Goal: Communication & Community: Share content

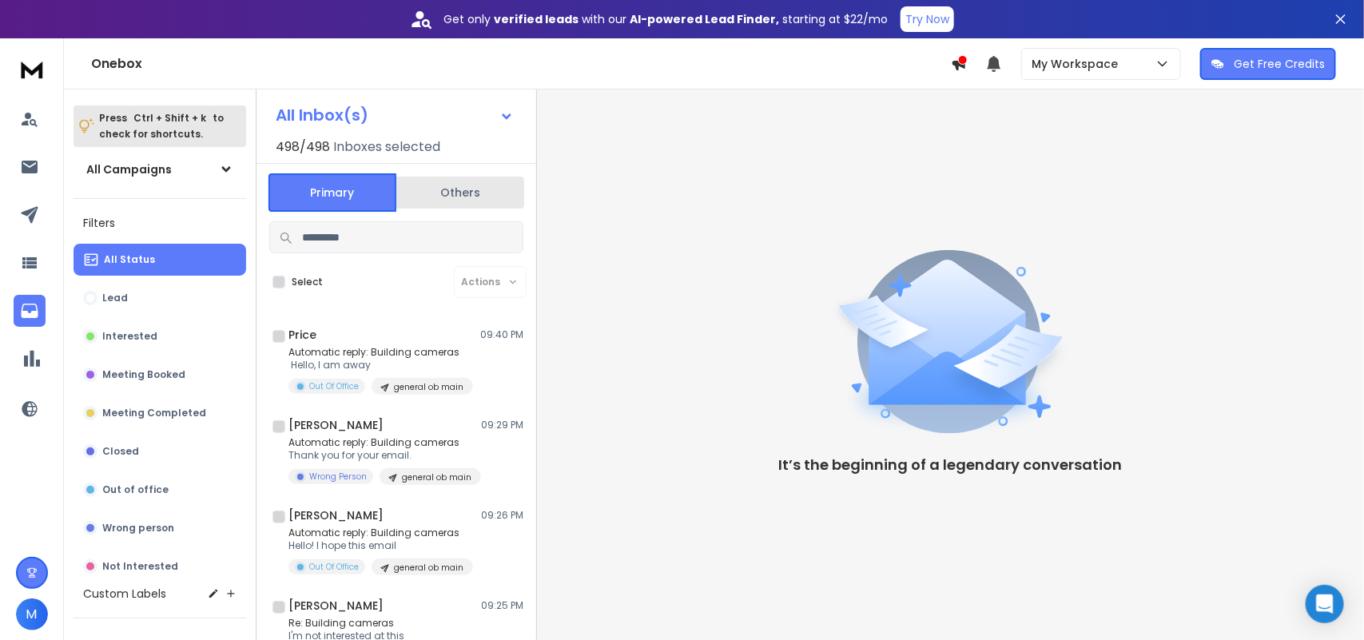
scroll to position [200, 0]
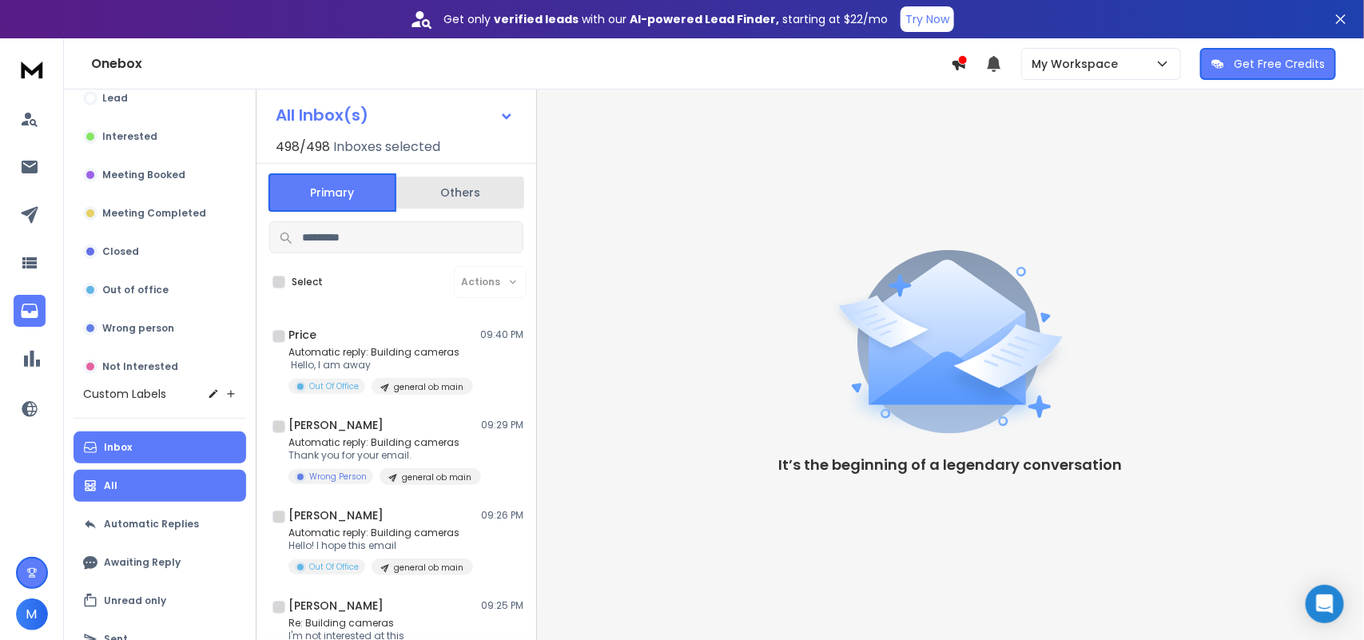
click at [125, 441] on p "Inbox" at bounding box center [118, 447] width 28 height 13
click at [110, 487] on p "All" at bounding box center [111, 485] width 14 height 13
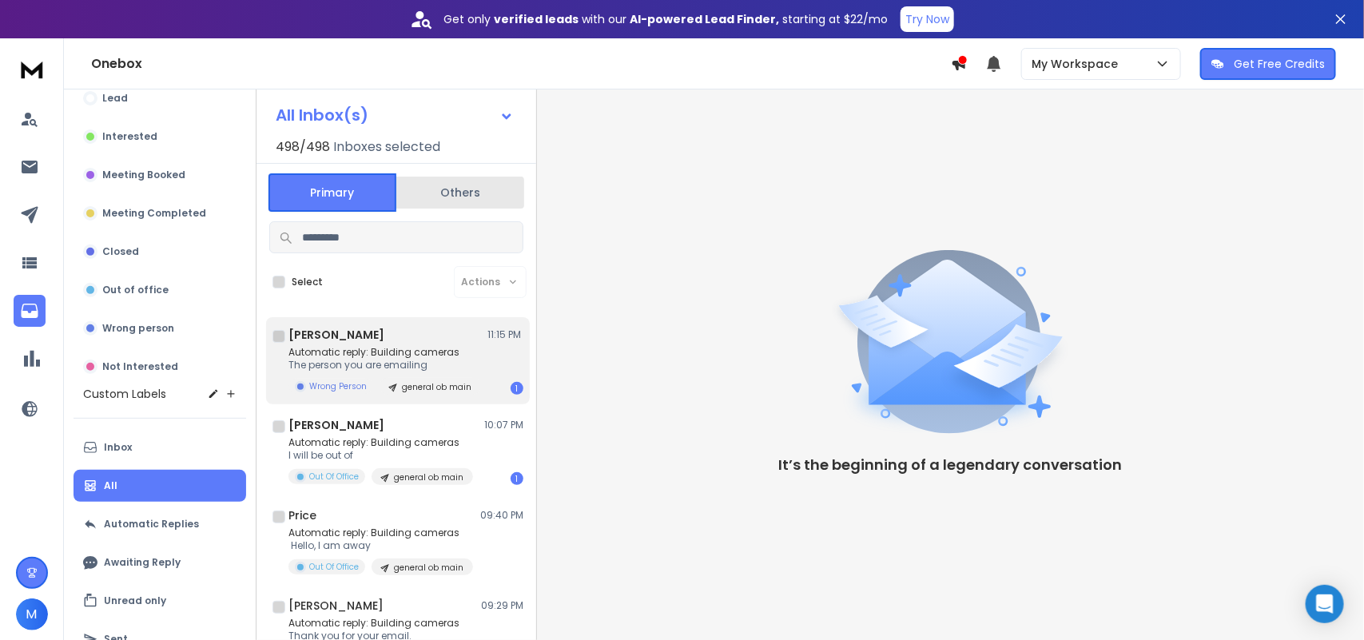
click at [394, 353] on p "Automatic reply: Building cameras" at bounding box center [384, 352] width 192 height 13
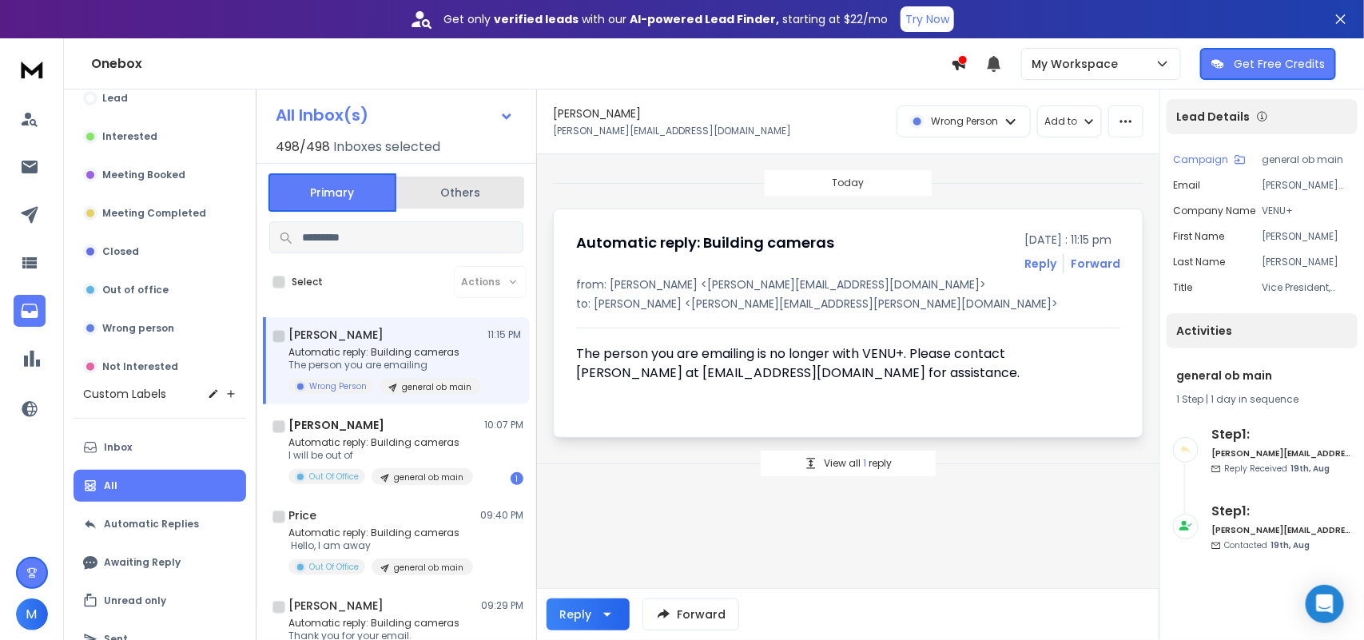
click at [613, 108] on h1 "[PERSON_NAME]" at bounding box center [597, 113] width 88 height 16
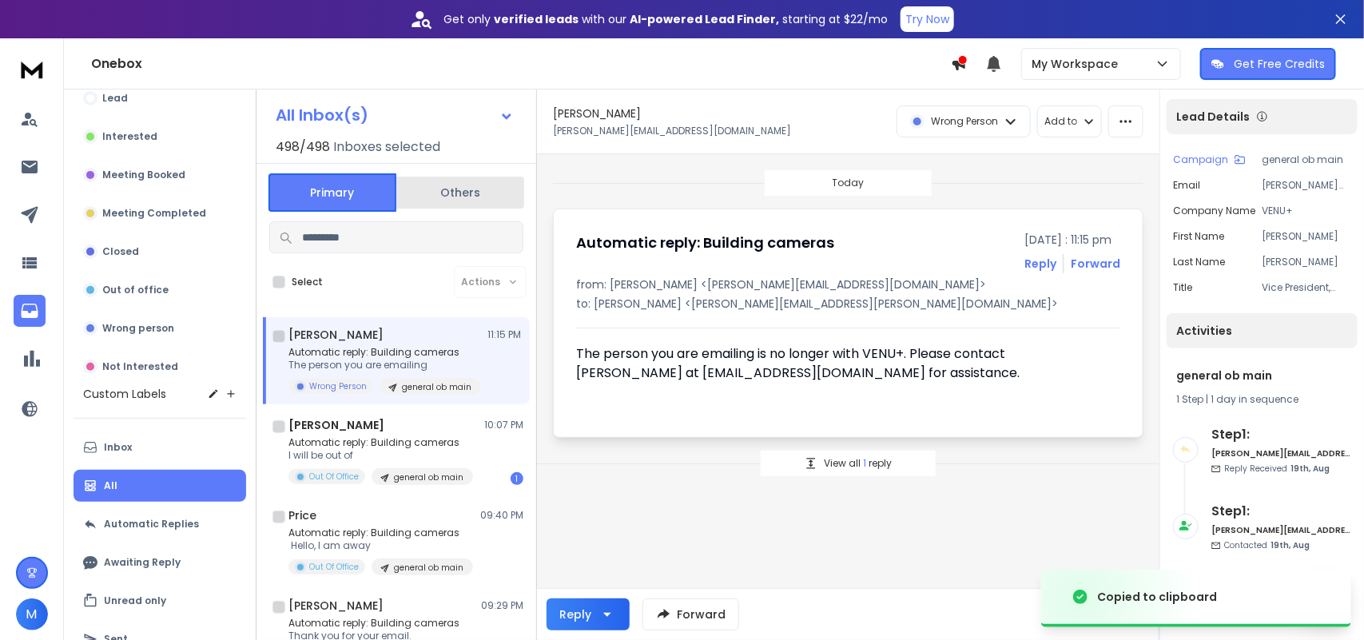
click at [643, 128] on p "[PERSON_NAME][EMAIL_ADDRESS][DOMAIN_NAME]" at bounding box center [672, 131] width 238 height 13
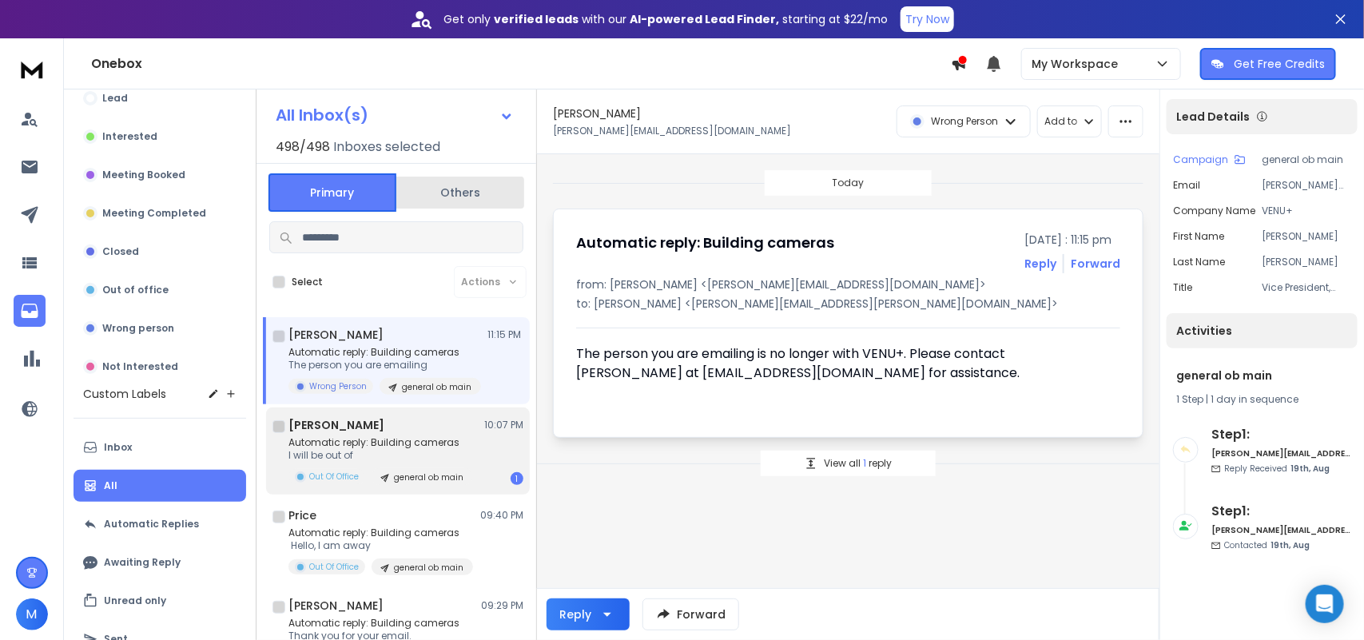
click at [402, 449] on p "I will be out of" at bounding box center [380, 455] width 185 height 13
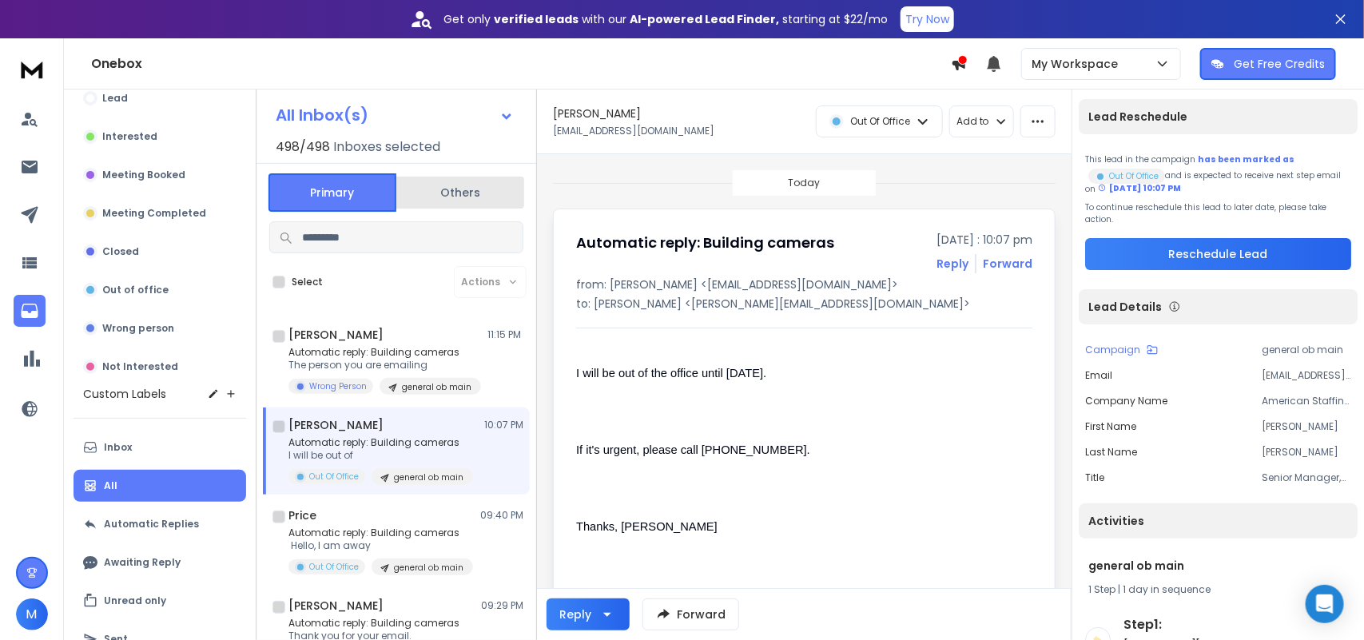
click at [598, 114] on h1 "[PERSON_NAME]" at bounding box center [597, 113] width 88 height 16
click at [912, 358] on div "I will be out of the office until [DATE]. If it's urgent, please call [PHONE_NU…" at bounding box center [797, 468] width 443 height 249
click at [599, 109] on h1 "[PERSON_NAME]" at bounding box center [597, 113] width 88 height 16
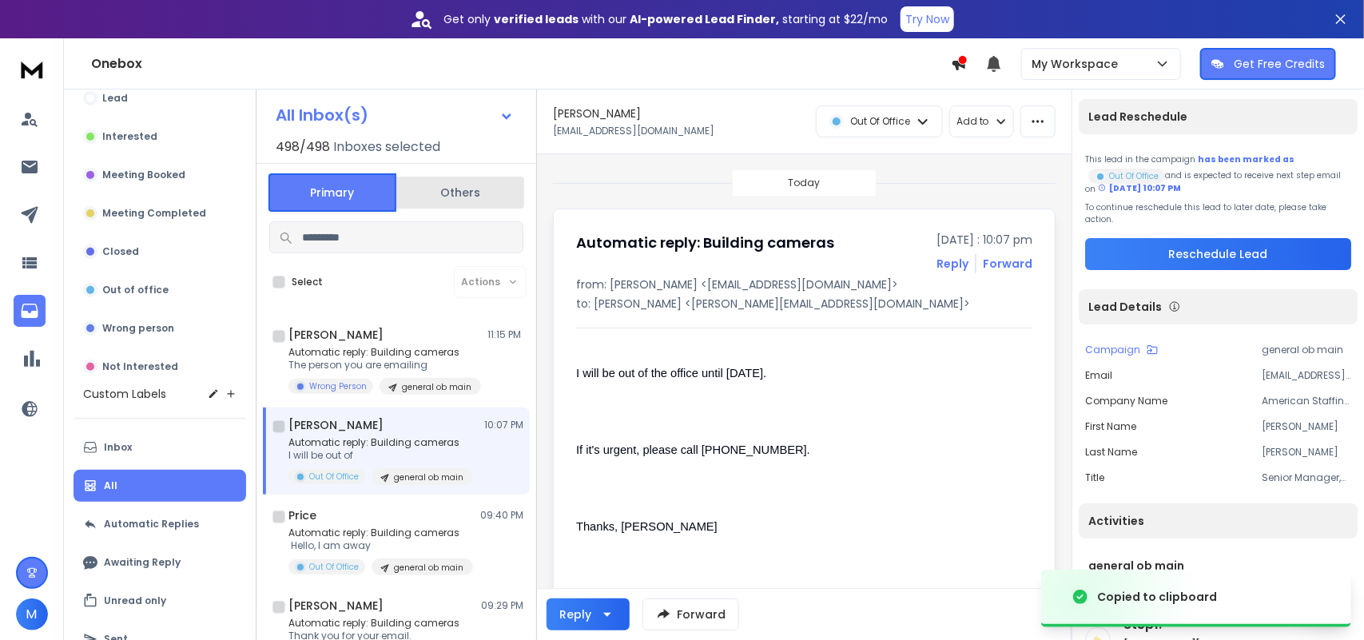
click at [652, 129] on p "[EMAIL_ADDRESS][DOMAIN_NAME]" at bounding box center [633, 131] width 161 height 13
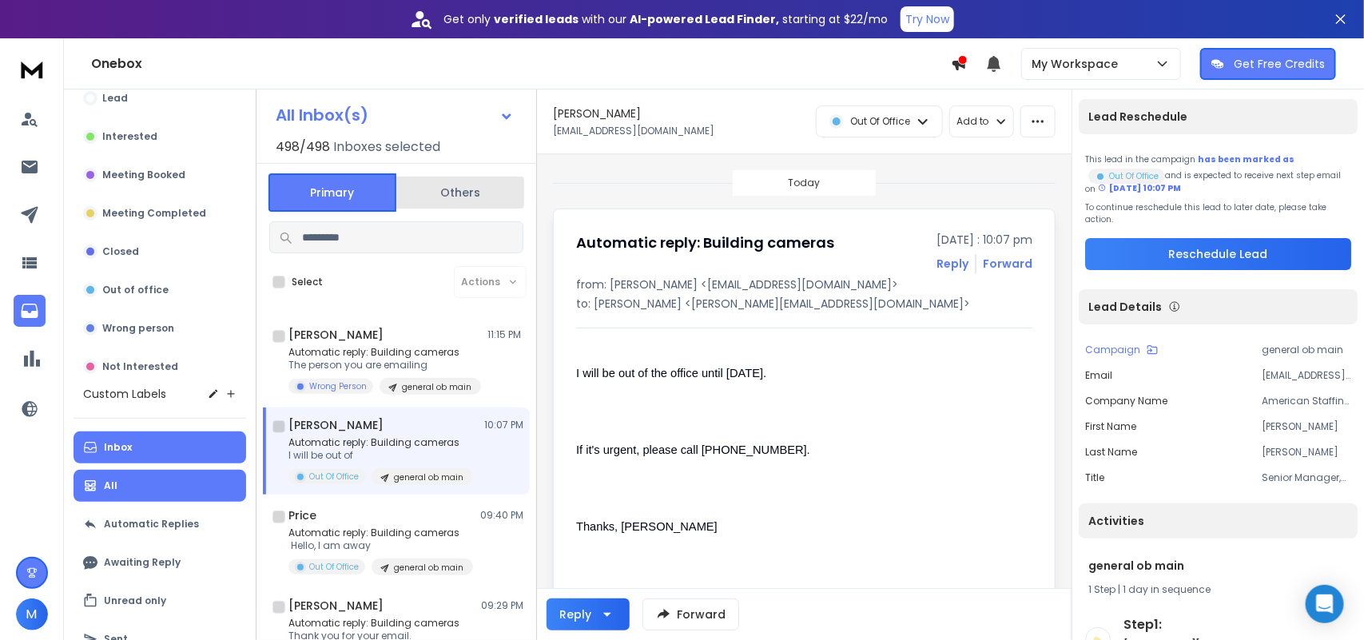
click at [142, 450] on button "Inbox" at bounding box center [160, 447] width 173 height 32
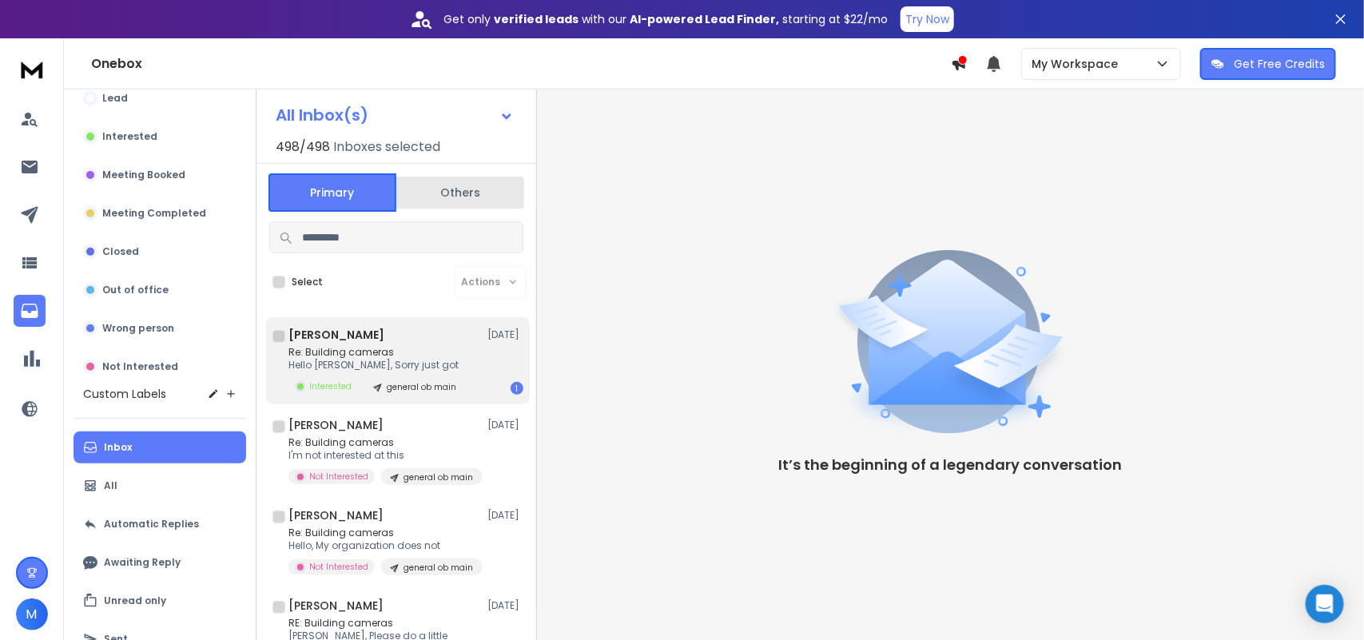
click at [412, 344] on div "[PERSON_NAME] [DATE] Re: Building cameras Hello [PERSON_NAME], Sorry just got I…" at bounding box center [405, 361] width 235 height 68
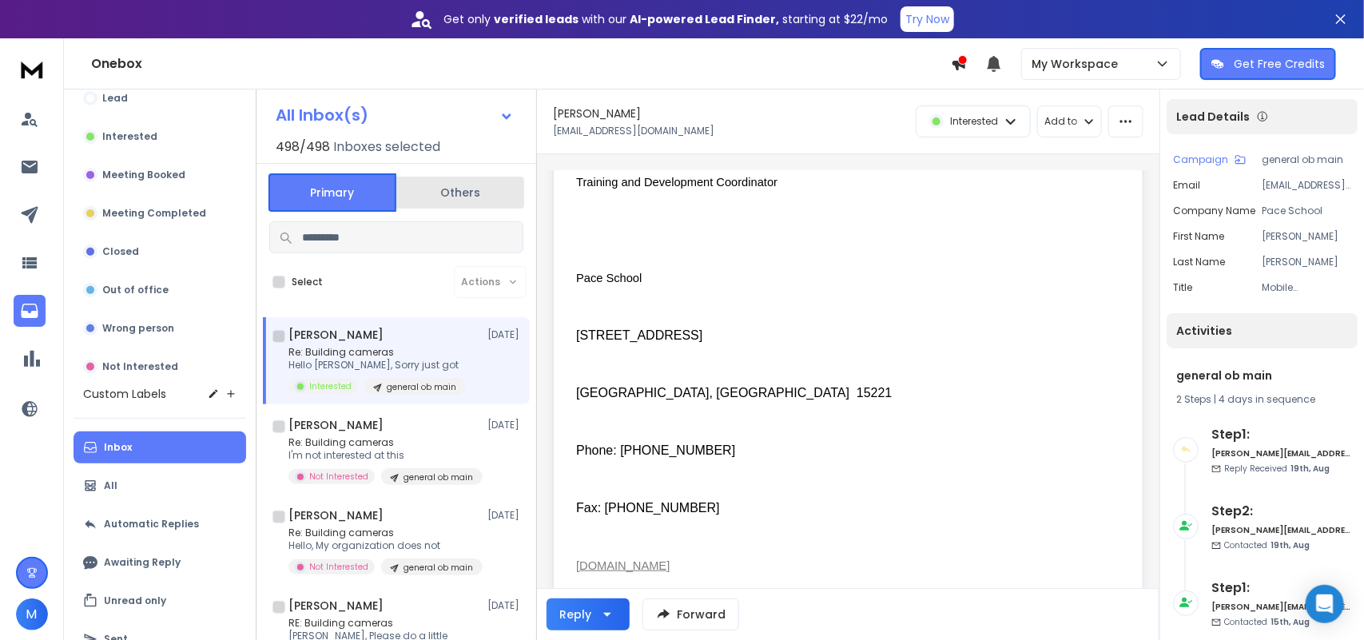
scroll to position [0, 0]
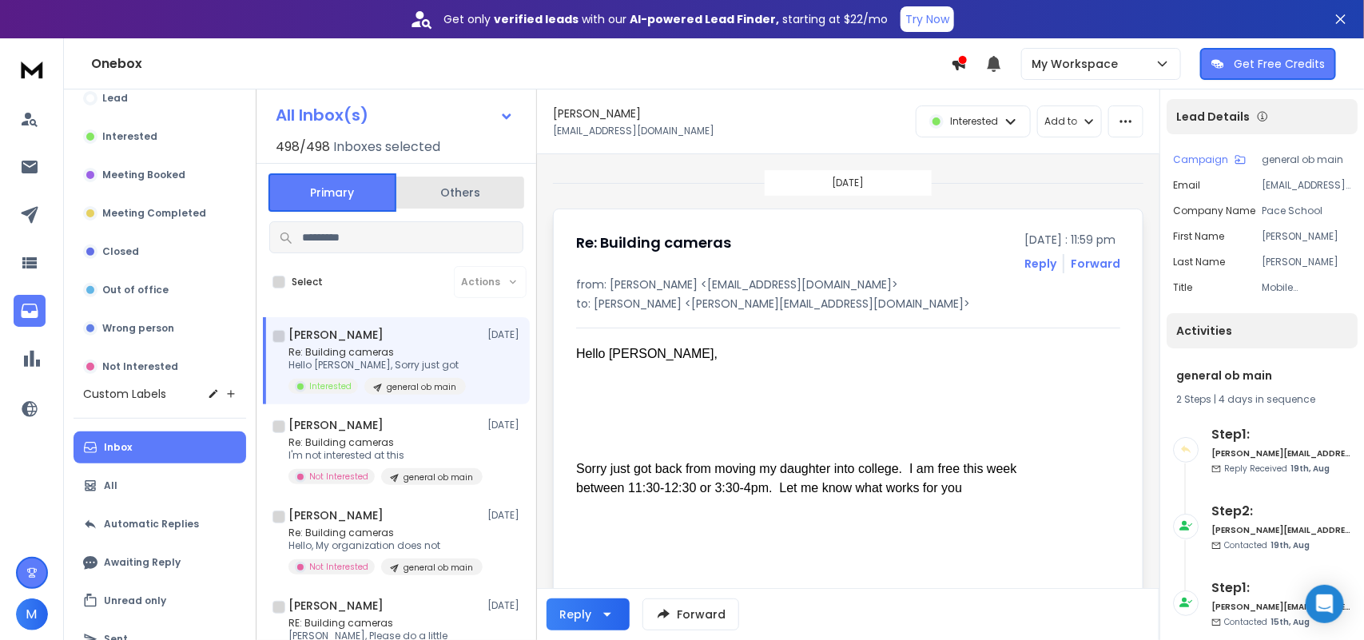
click at [615, 112] on h1 "[PERSON_NAME]" at bounding box center [597, 113] width 88 height 16
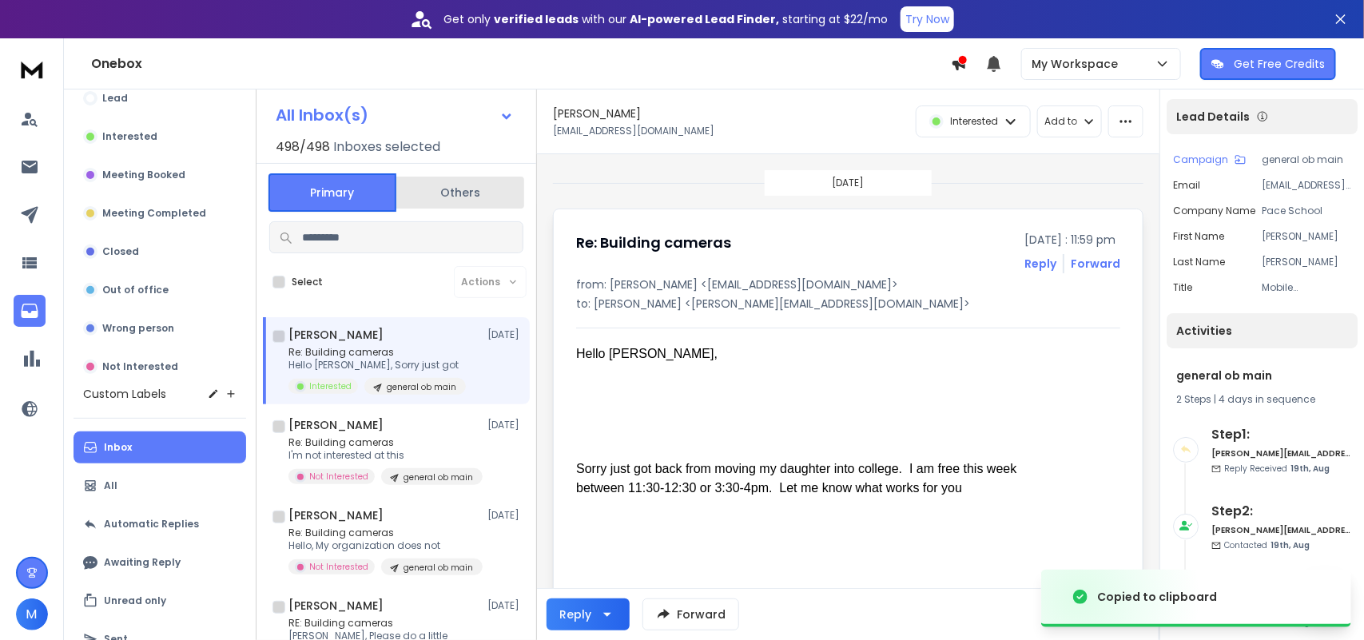
click at [626, 129] on p "[EMAIL_ADDRESS][DOMAIN_NAME]" at bounding box center [633, 131] width 161 height 13
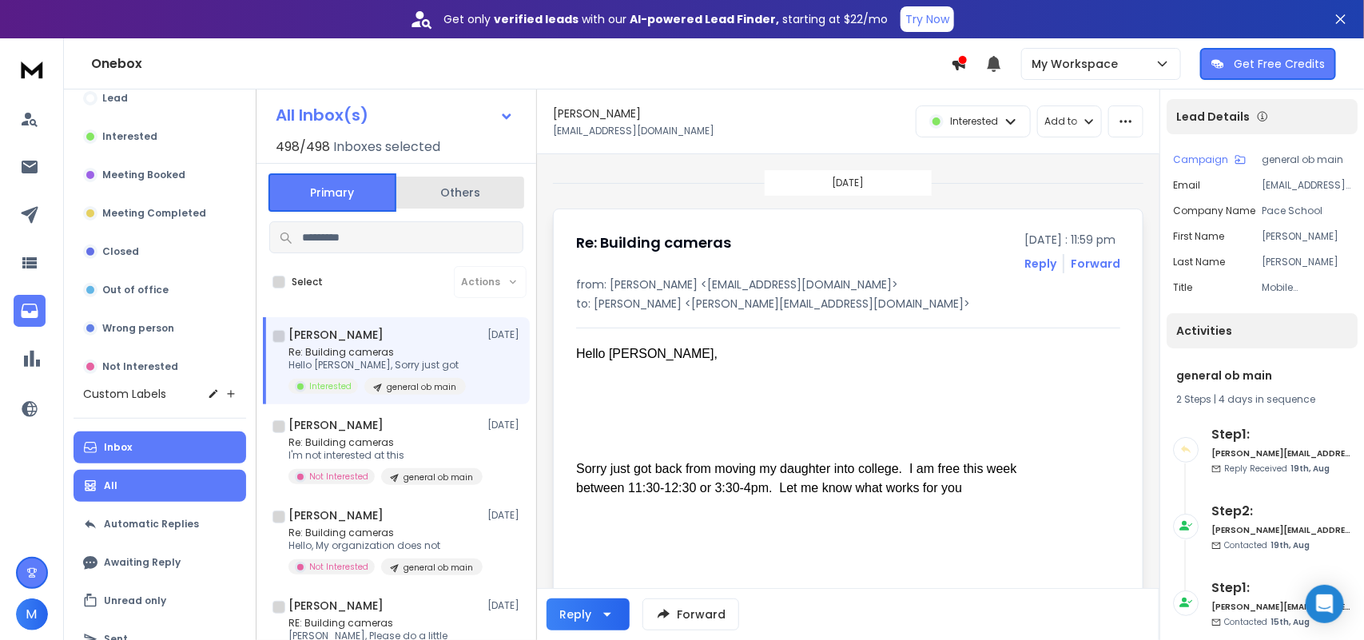
click at [101, 489] on div "All" at bounding box center [100, 485] width 34 height 19
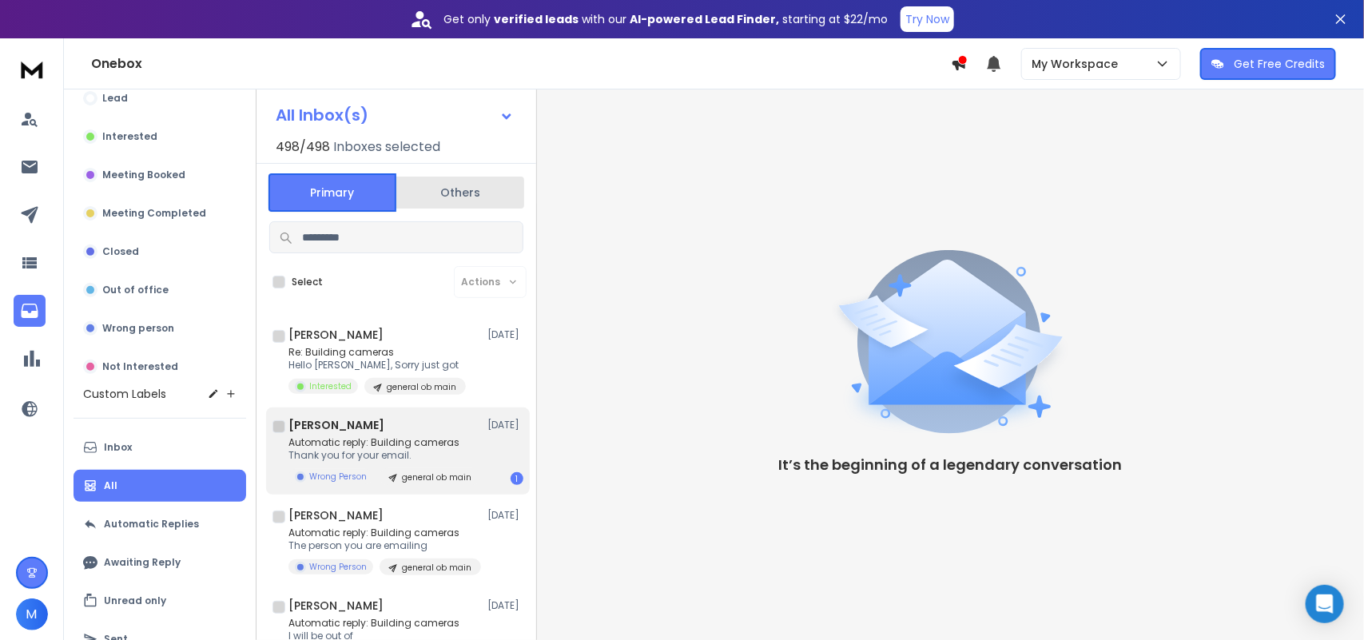
click at [455, 460] on p "Thank you for your email." at bounding box center [384, 455] width 192 height 13
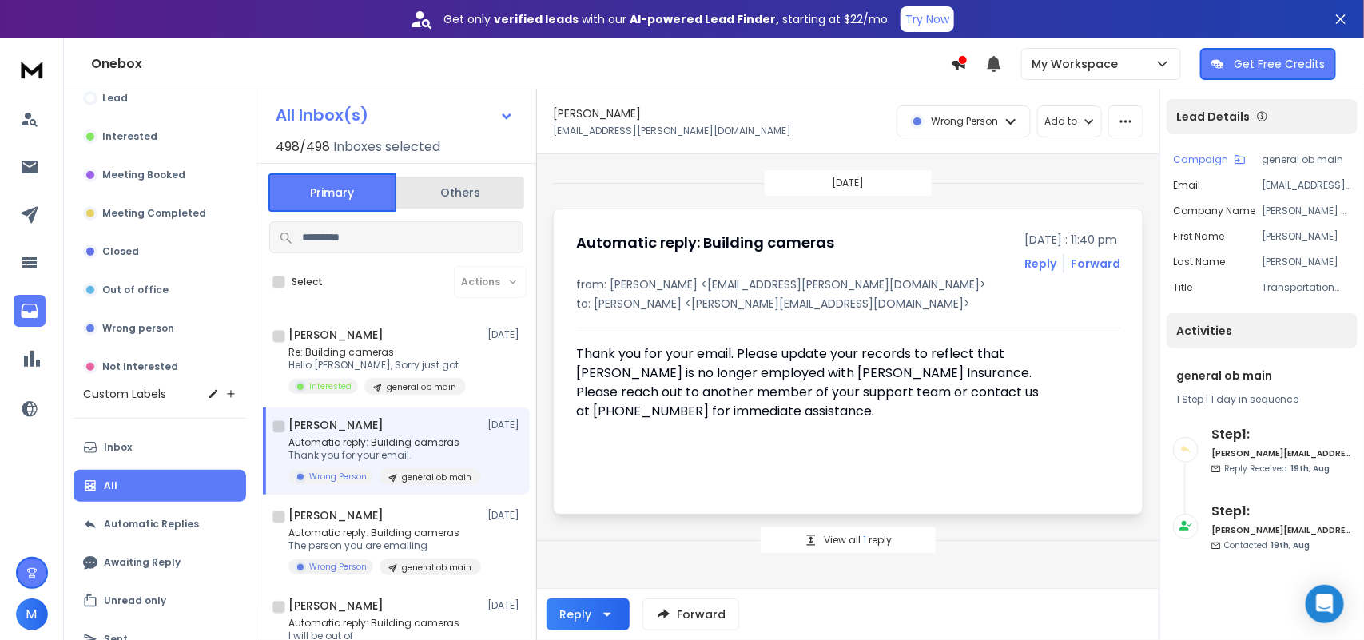
click at [597, 112] on h1 "[PERSON_NAME]" at bounding box center [597, 113] width 88 height 16
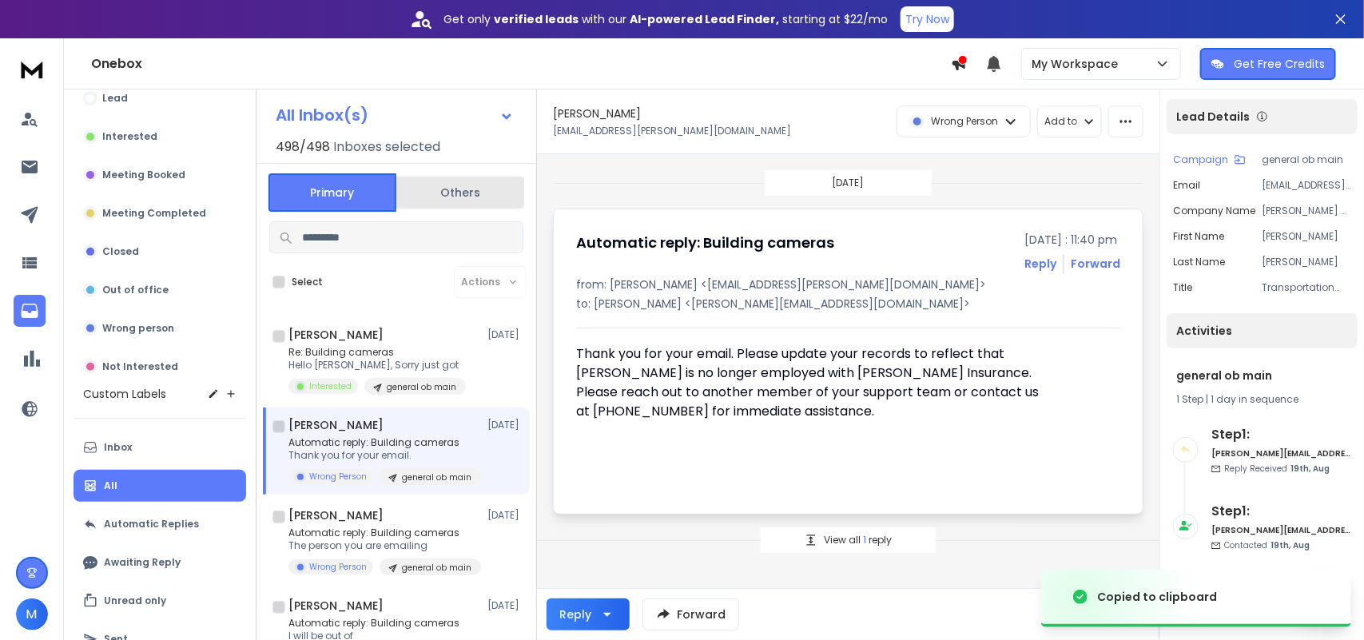
click at [668, 129] on p "[EMAIL_ADDRESS][PERSON_NAME][DOMAIN_NAME]" at bounding box center [672, 131] width 238 height 13
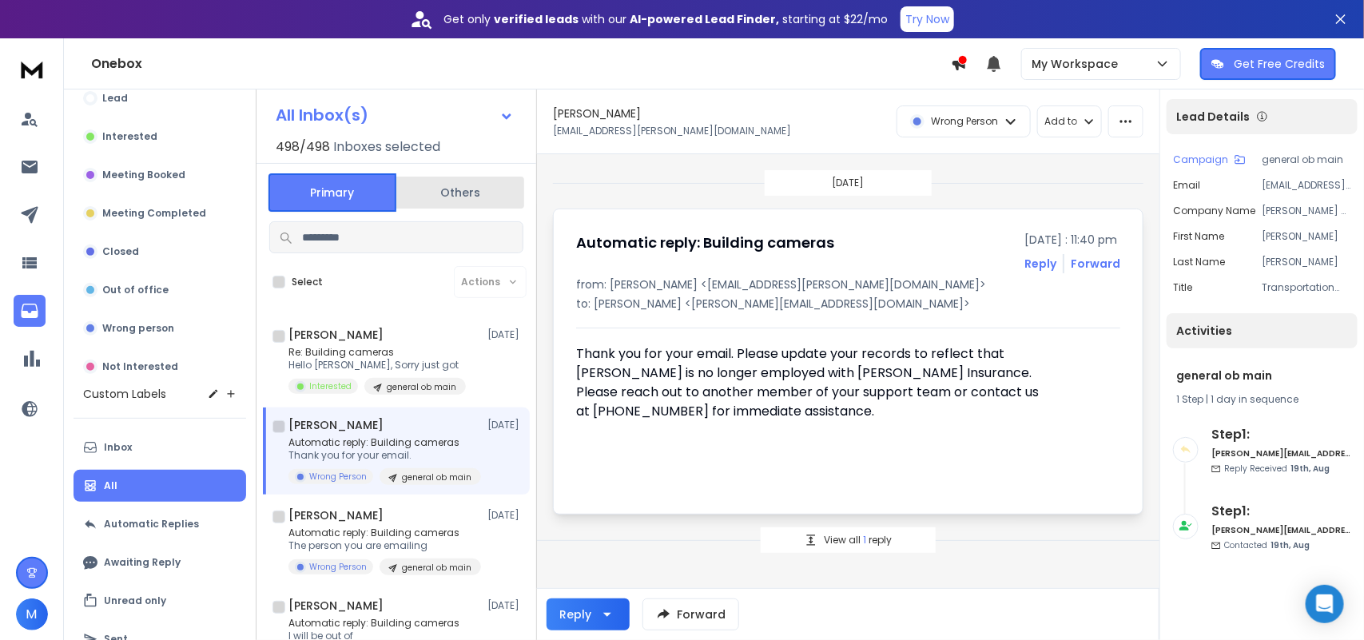
click at [1318, 182] on p "[EMAIL_ADDRESS][DOMAIN_NAME]" at bounding box center [1306, 185] width 89 height 13
click at [114, 443] on p "Inbox" at bounding box center [118, 447] width 28 height 13
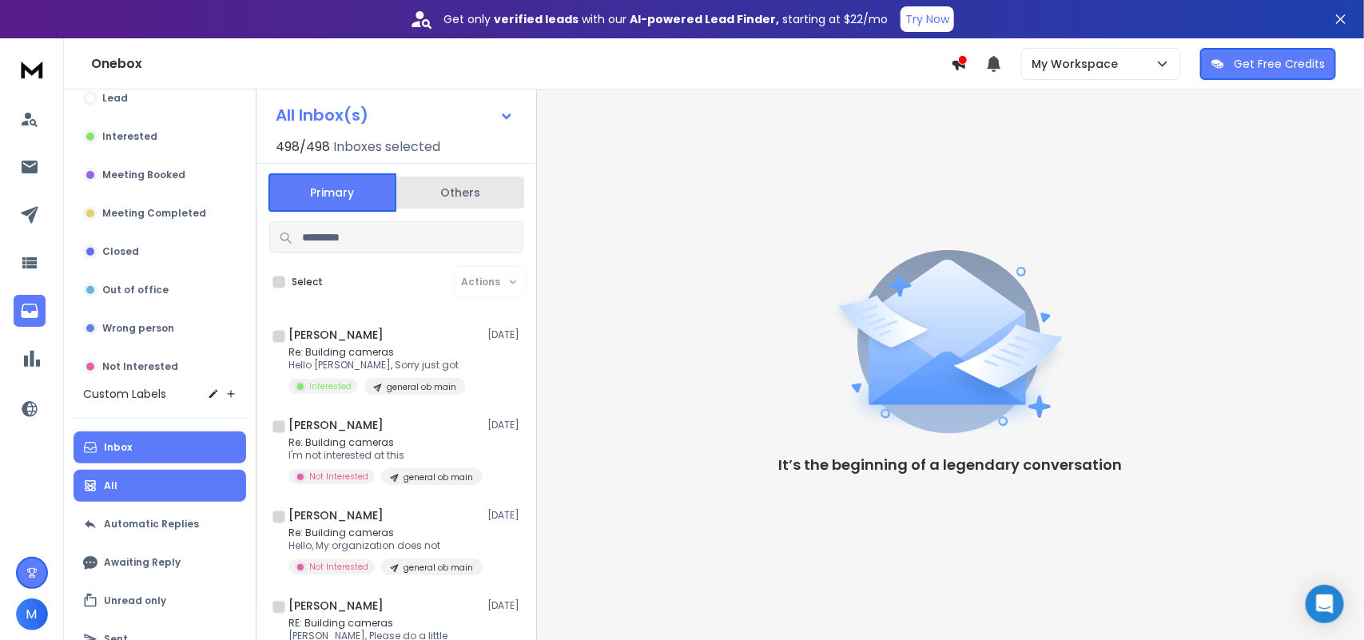
click at [117, 482] on button "All" at bounding box center [160, 486] width 173 height 32
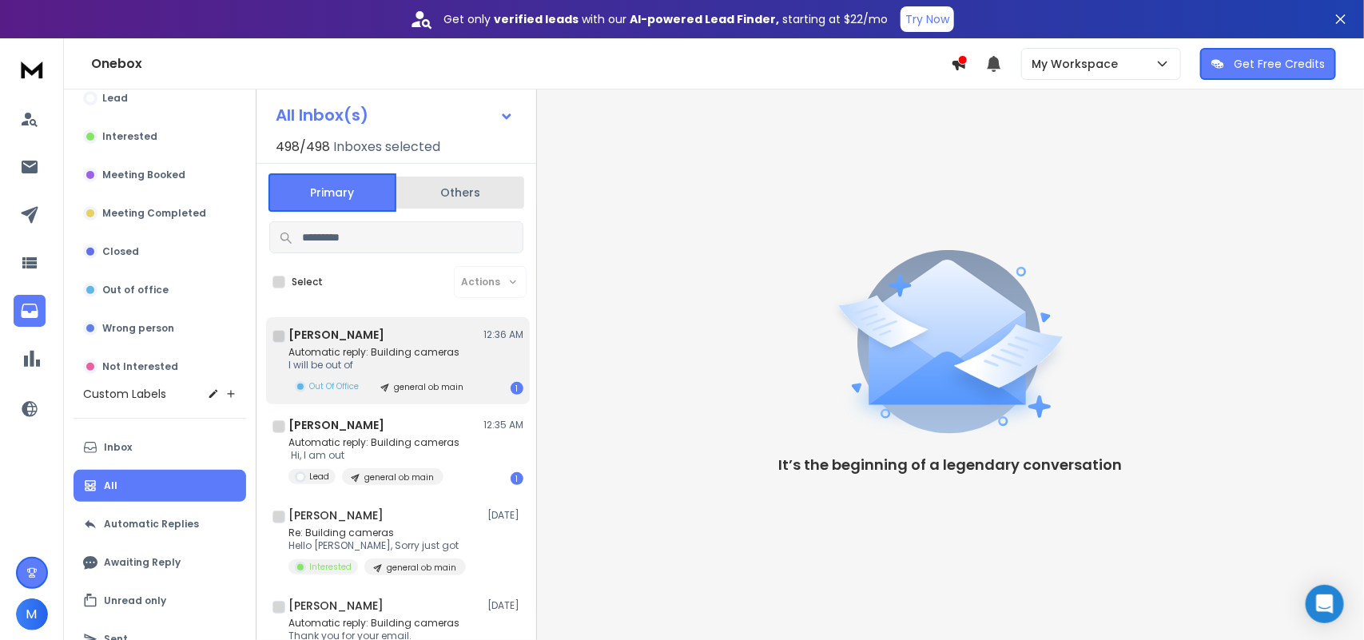
click at [408, 344] on div "[PERSON_NAME] 12:36 AM Automatic reply: Building cameras I will be out of Out O…" at bounding box center [405, 361] width 235 height 68
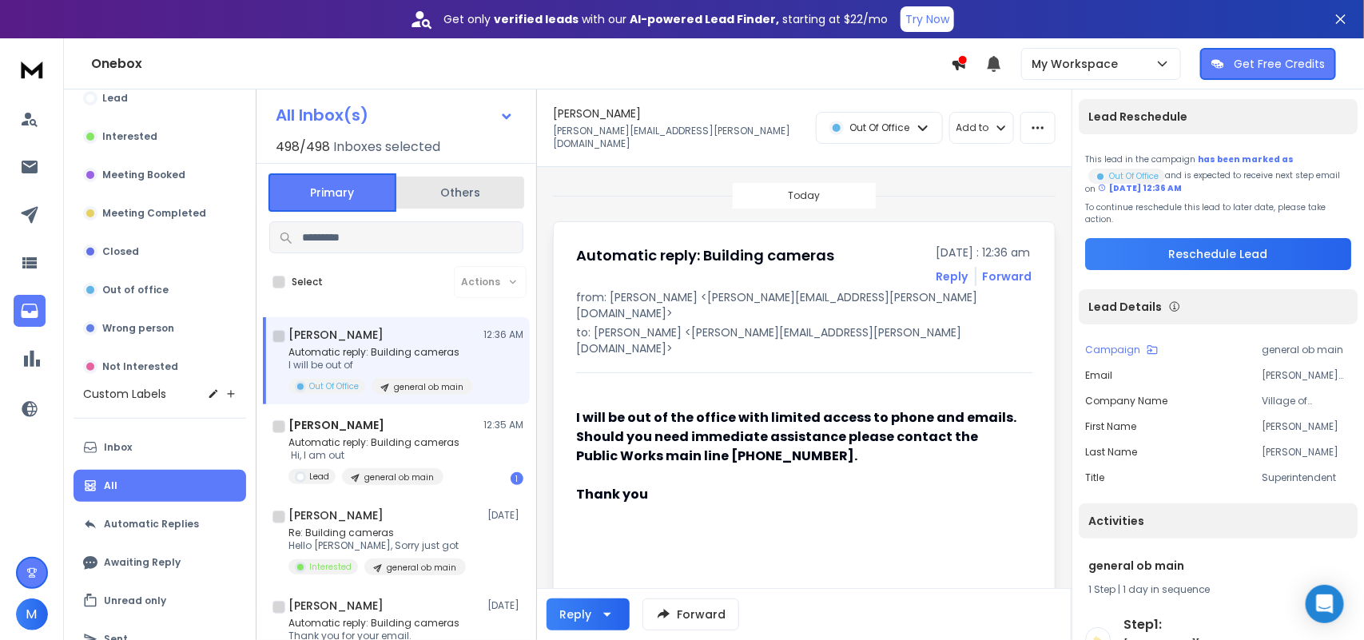
click at [610, 109] on h1 "[PERSON_NAME]" at bounding box center [597, 113] width 88 height 16
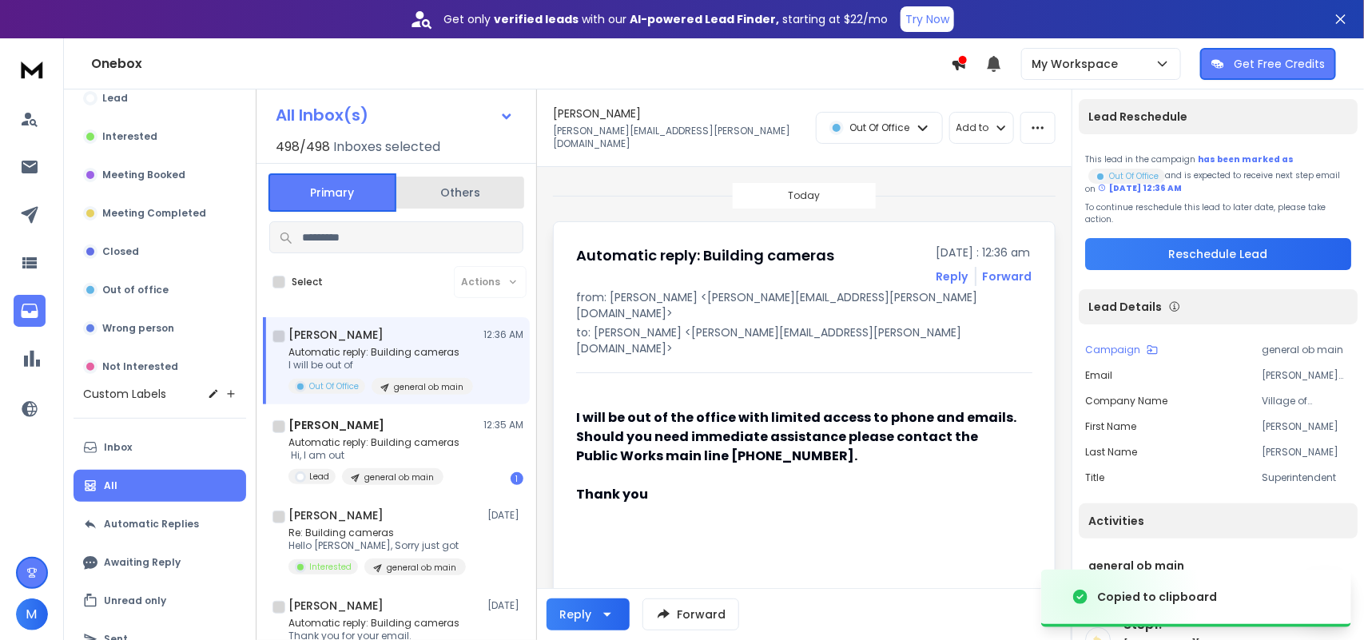
click at [636, 132] on p "[PERSON_NAME][EMAIL_ADDRESS][PERSON_NAME][DOMAIN_NAME]" at bounding box center [676, 138] width 246 height 26
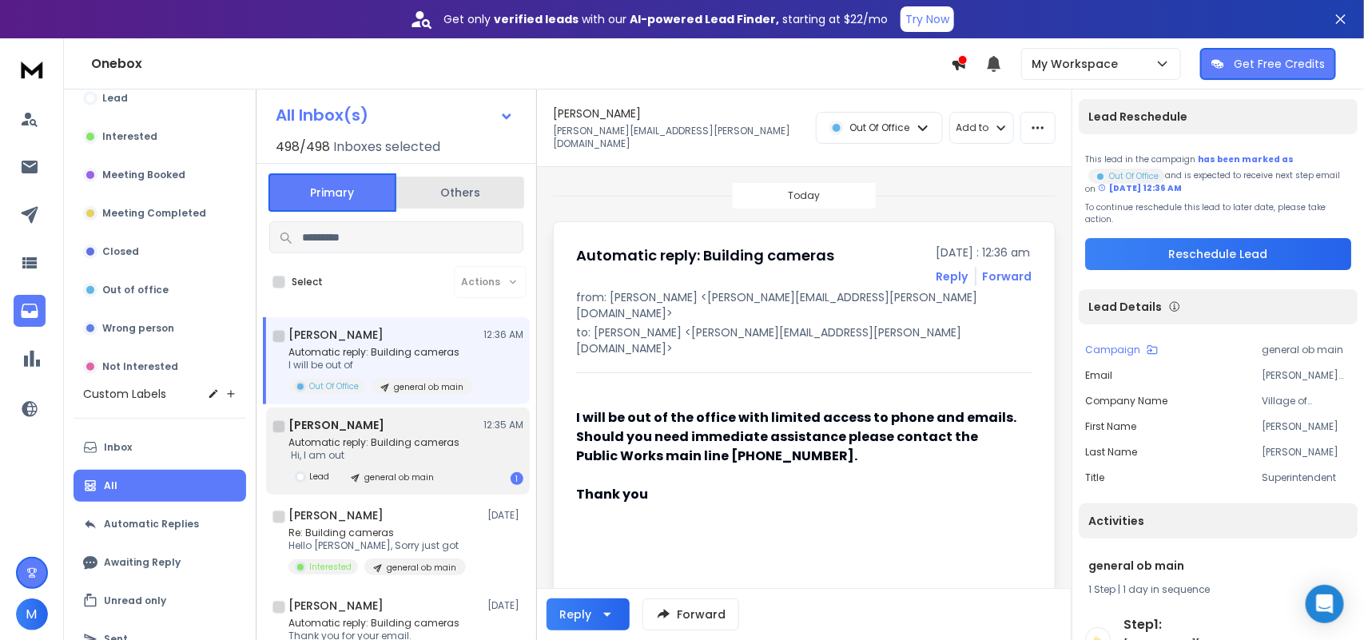
click at [388, 456] on p "﻿ ﻿Hi, I am out" at bounding box center [373, 455] width 171 height 13
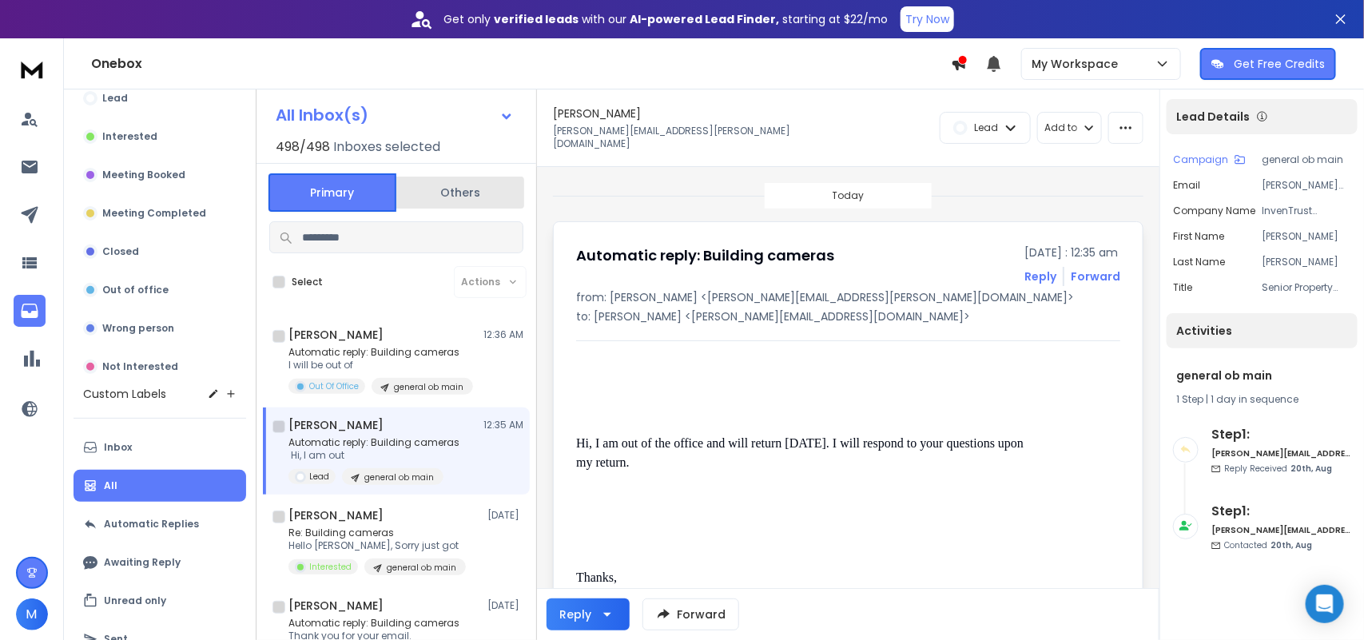
click at [577, 106] on h1 "[PERSON_NAME]" at bounding box center [597, 113] width 88 height 16
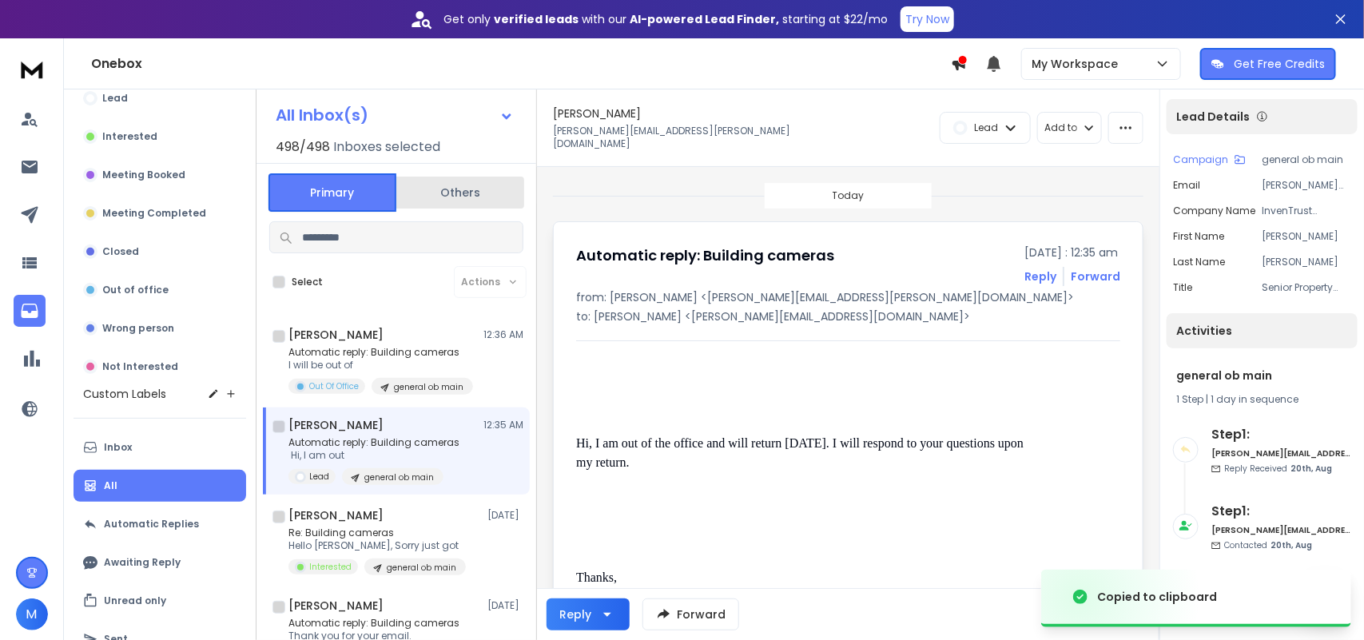
click at [633, 130] on p "[PERSON_NAME][EMAIL_ADDRESS][PERSON_NAME][DOMAIN_NAME]" at bounding box center [698, 138] width 291 height 26
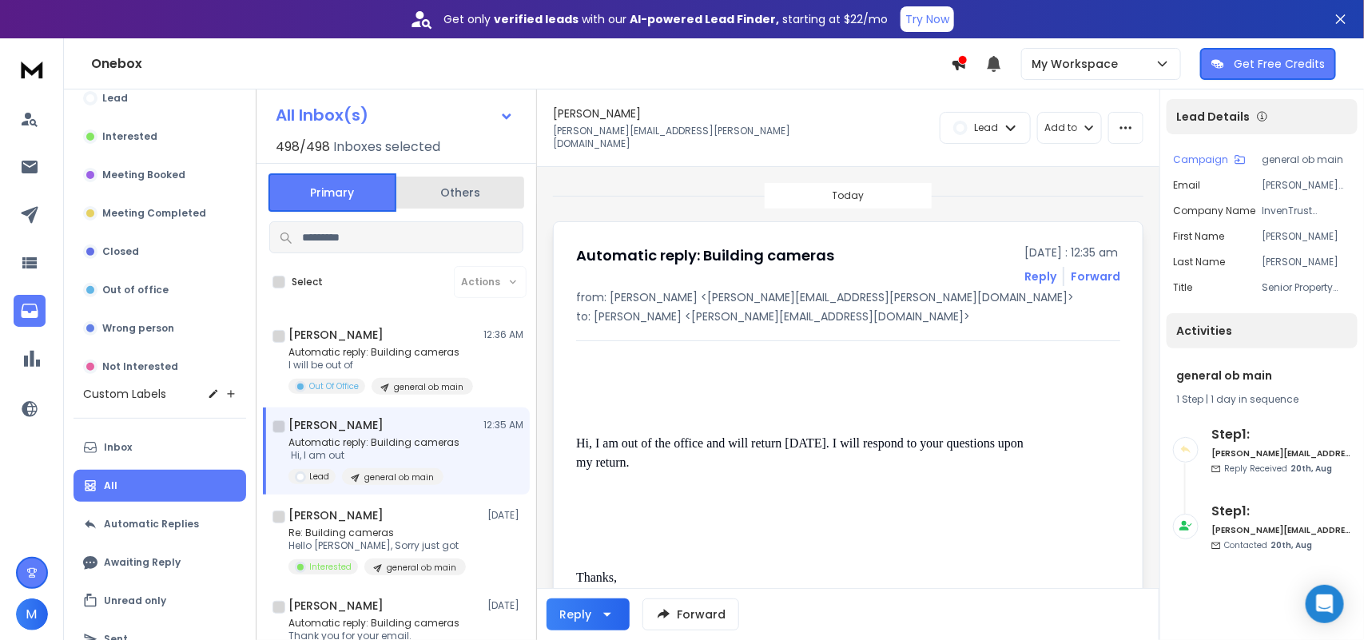
click at [137, 449] on button "Inbox" at bounding box center [160, 447] width 173 height 32
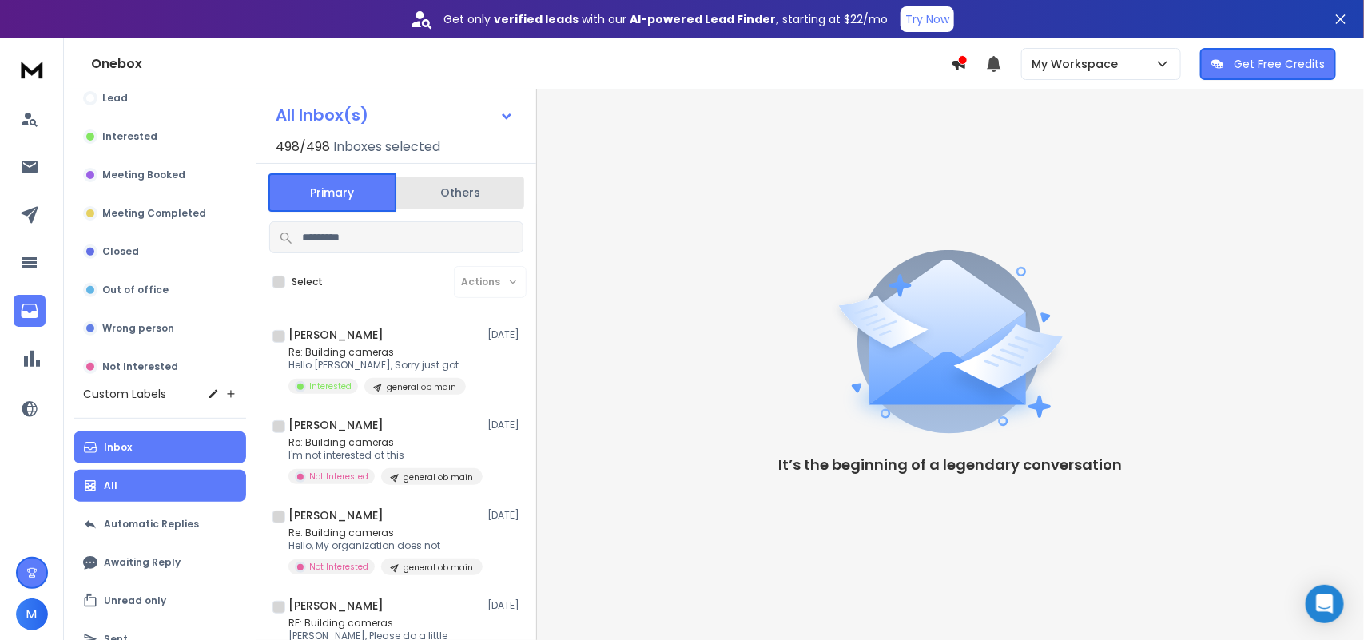
click at [130, 478] on button "All" at bounding box center [160, 486] width 173 height 32
click at [116, 449] on p "Inbox" at bounding box center [118, 447] width 28 height 13
click at [133, 490] on button "All" at bounding box center [160, 486] width 173 height 32
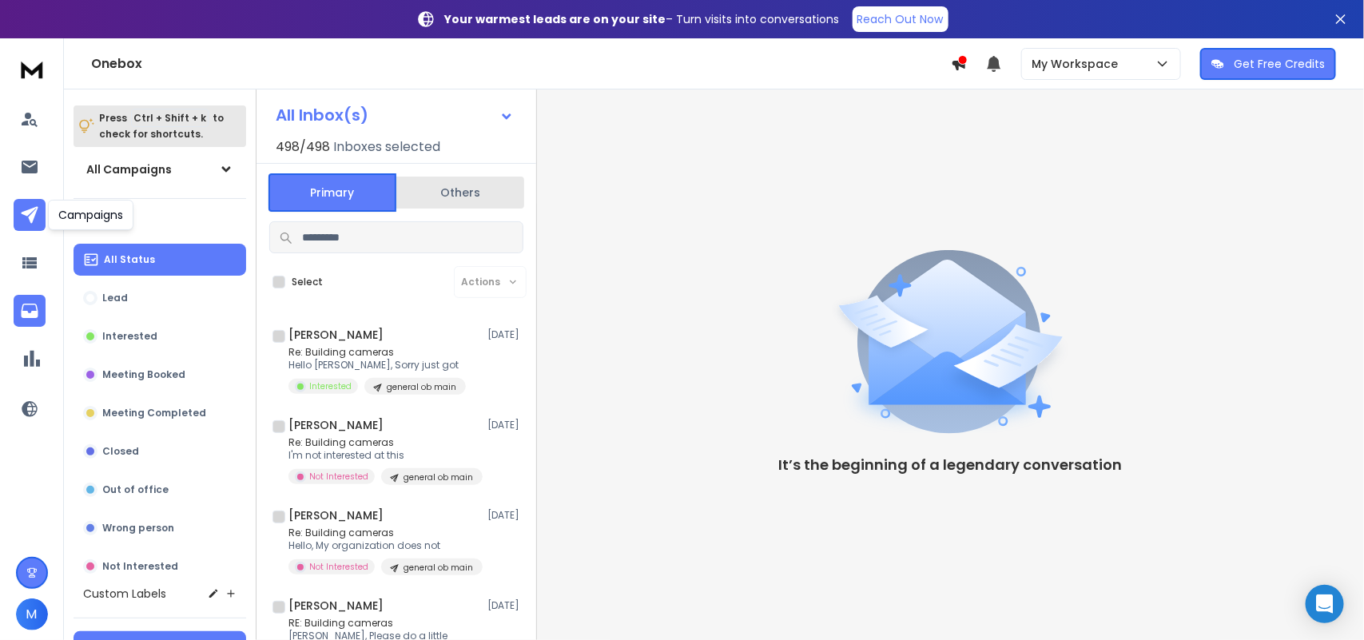
click at [32, 210] on icon at bounding box center [29, 214] width 17 height 17
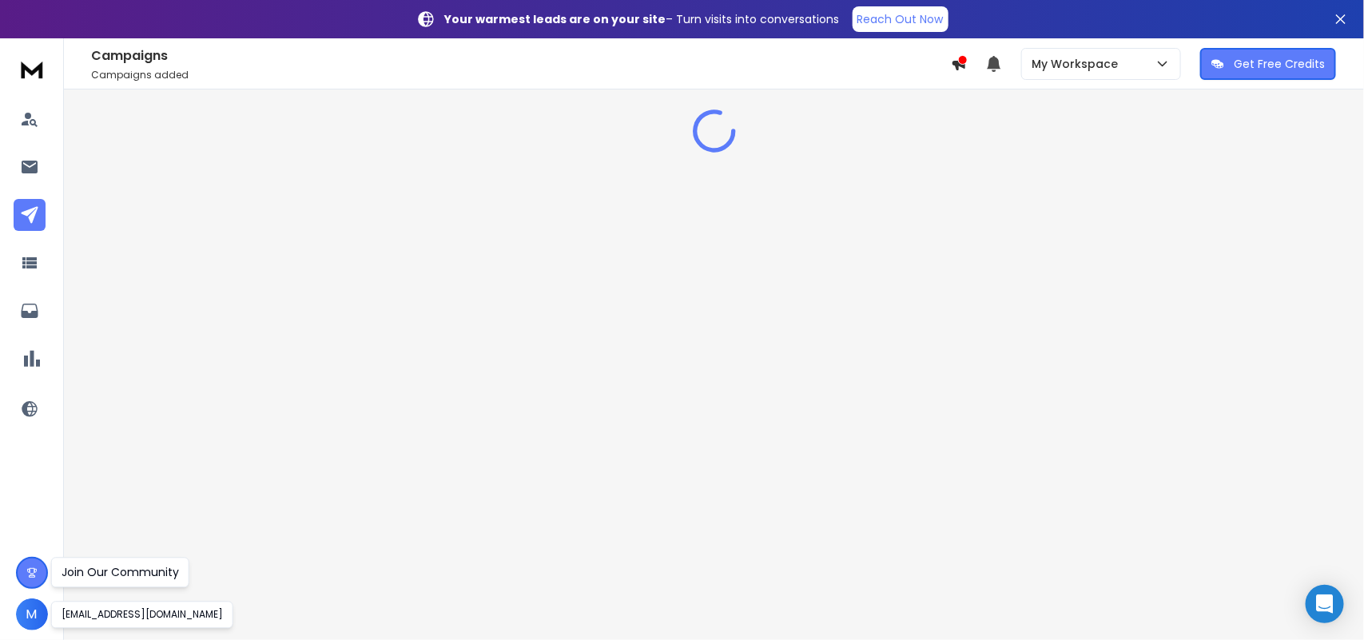
click at [26, 613] on span "M" at bounding box center [32, 614] width 32 height 32
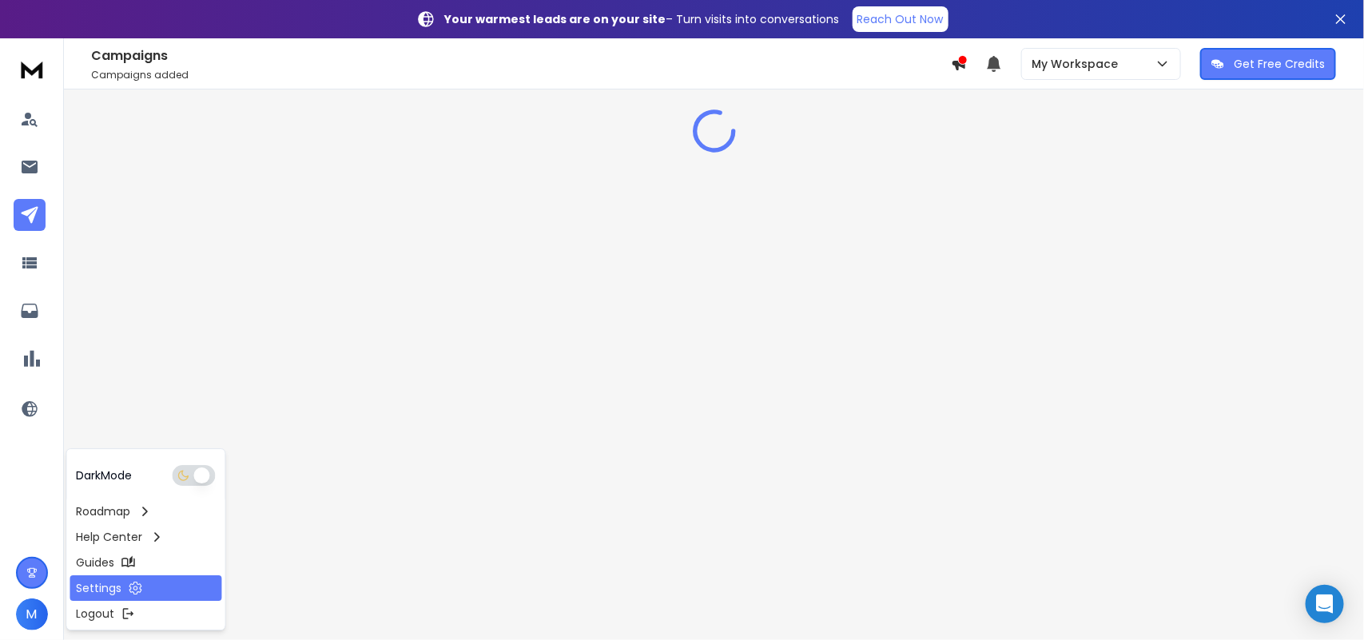
click at [88, 586] on p "Settings" at bounding box center [100, 588] width 46 height 16
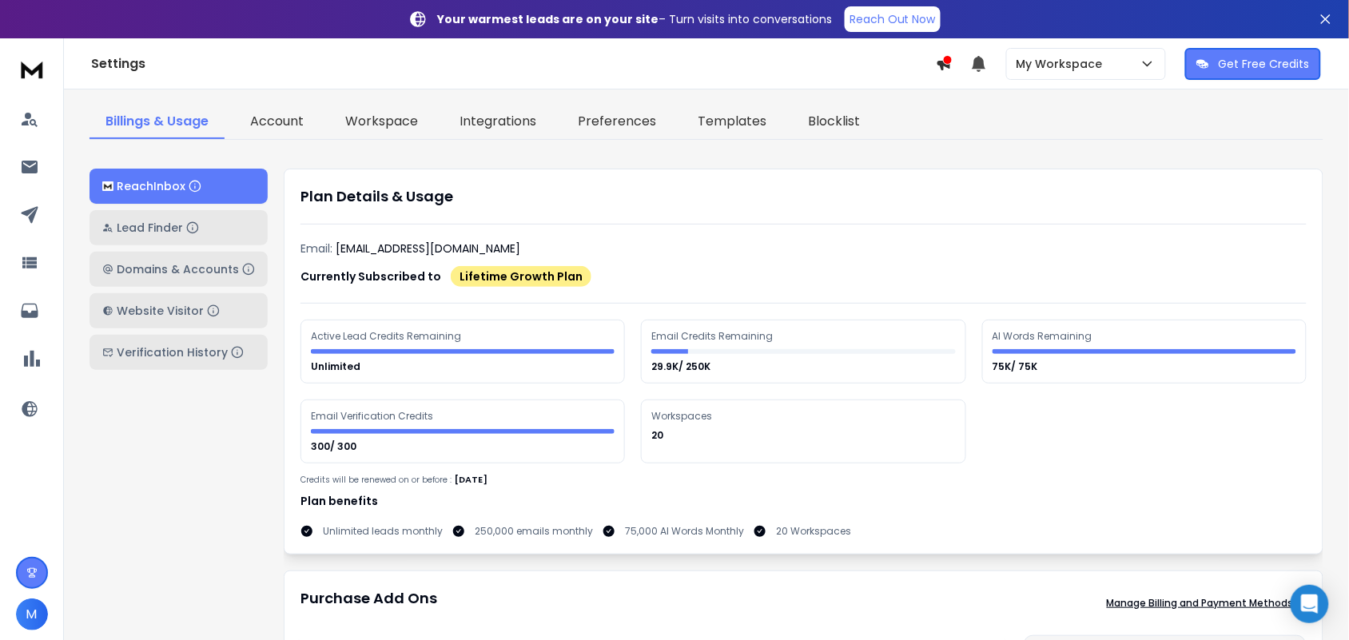
click at [843, 118] on link "Blocklist" at bounding box center [834, 122] width 84 height 34
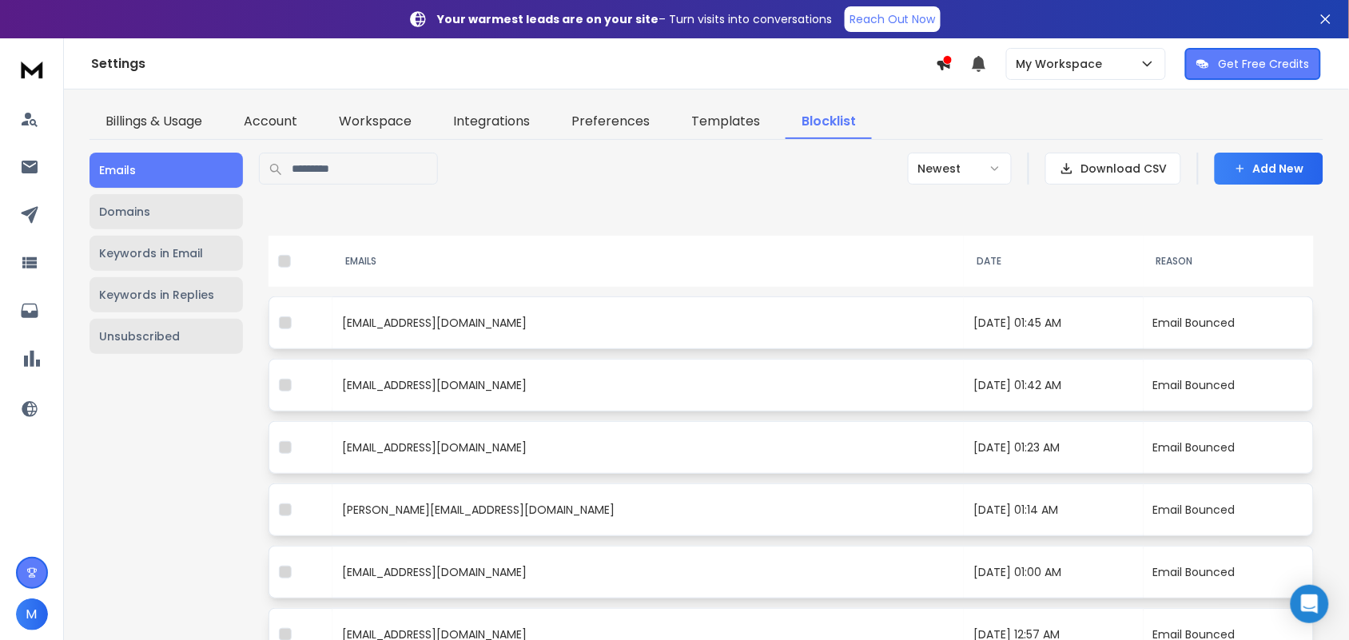
click at [1276, 173] on p "Add New" at bounding box center [1278, 169] width 51 height 16
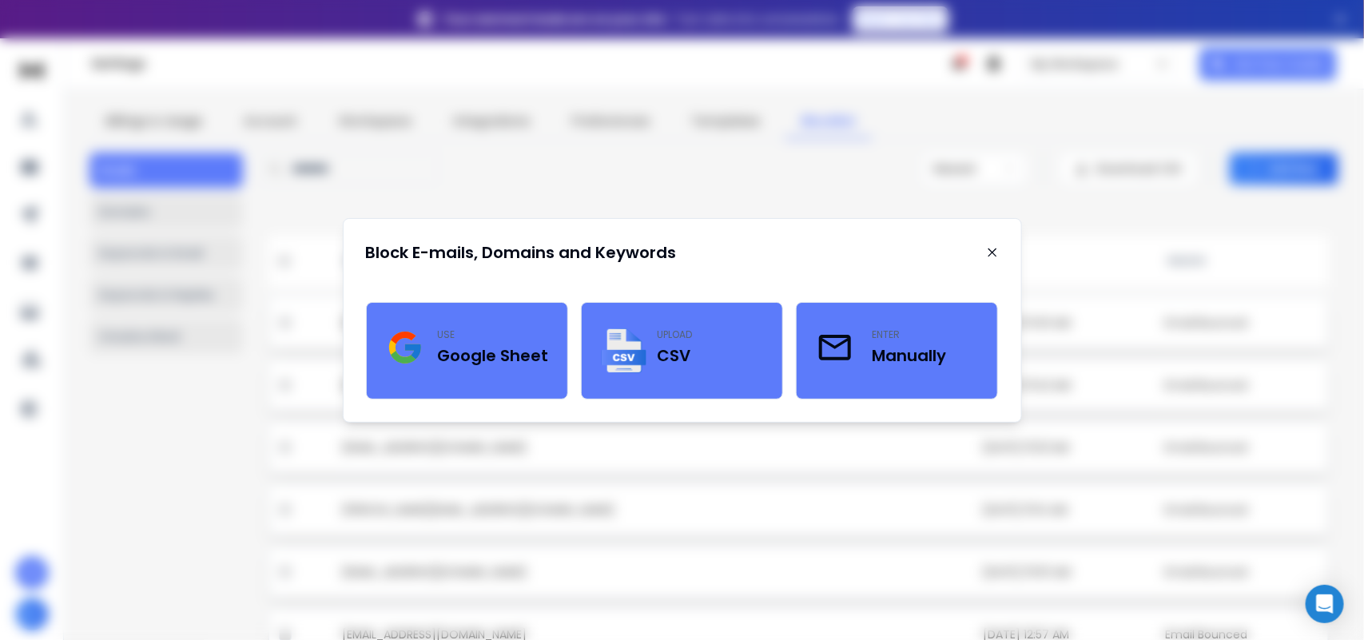
click at [646, 366] on rect at bounding box center [624, 350] width 45 height 45
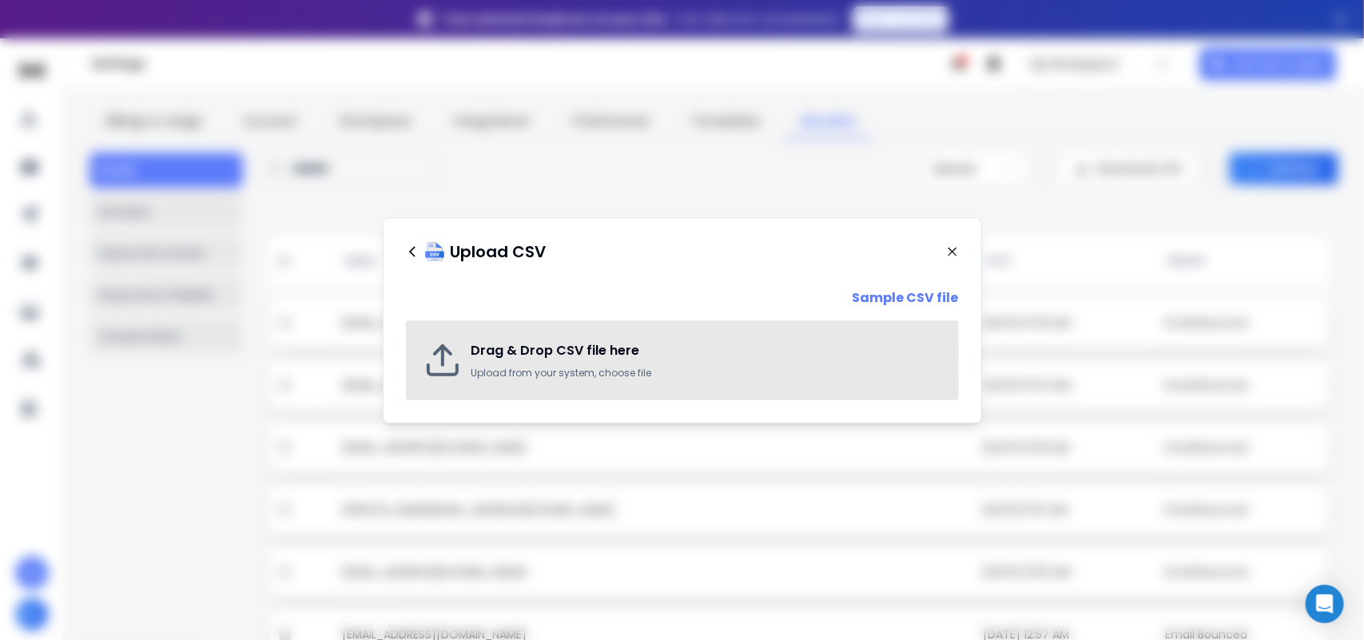
click at [646, 367] on p "Upload from your system, choose file" at bounding box center [706, 373] width 470 height 13
type input "**********"
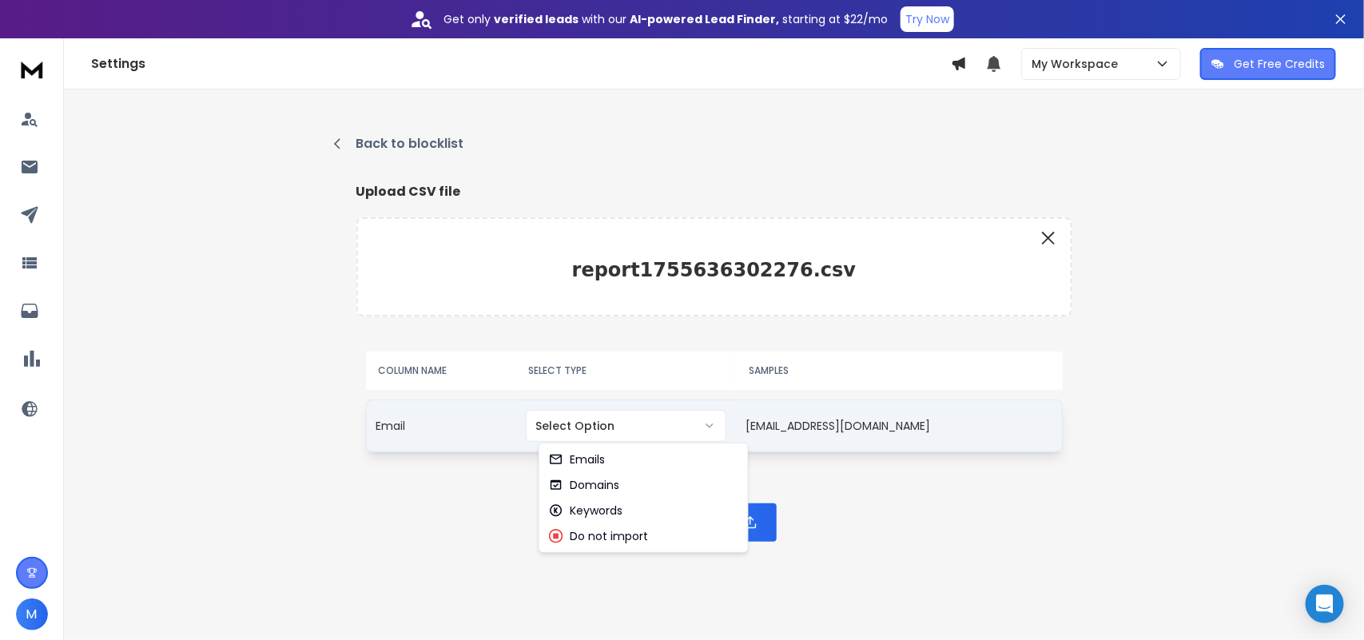
click at [612, 427] on button "Select Option" at bounding box center [626, 426] width 201 height 32
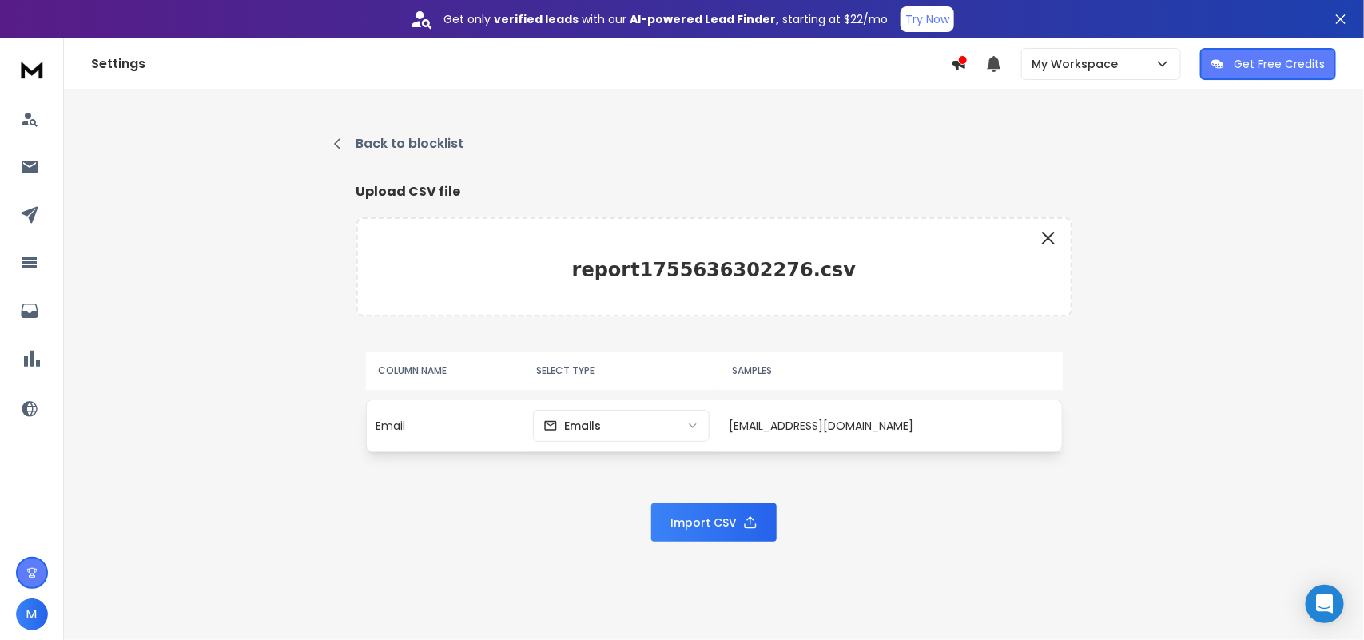
click at [691, 515] on button "Import CSV" at bounding box center [713, 522] width 125 height 38
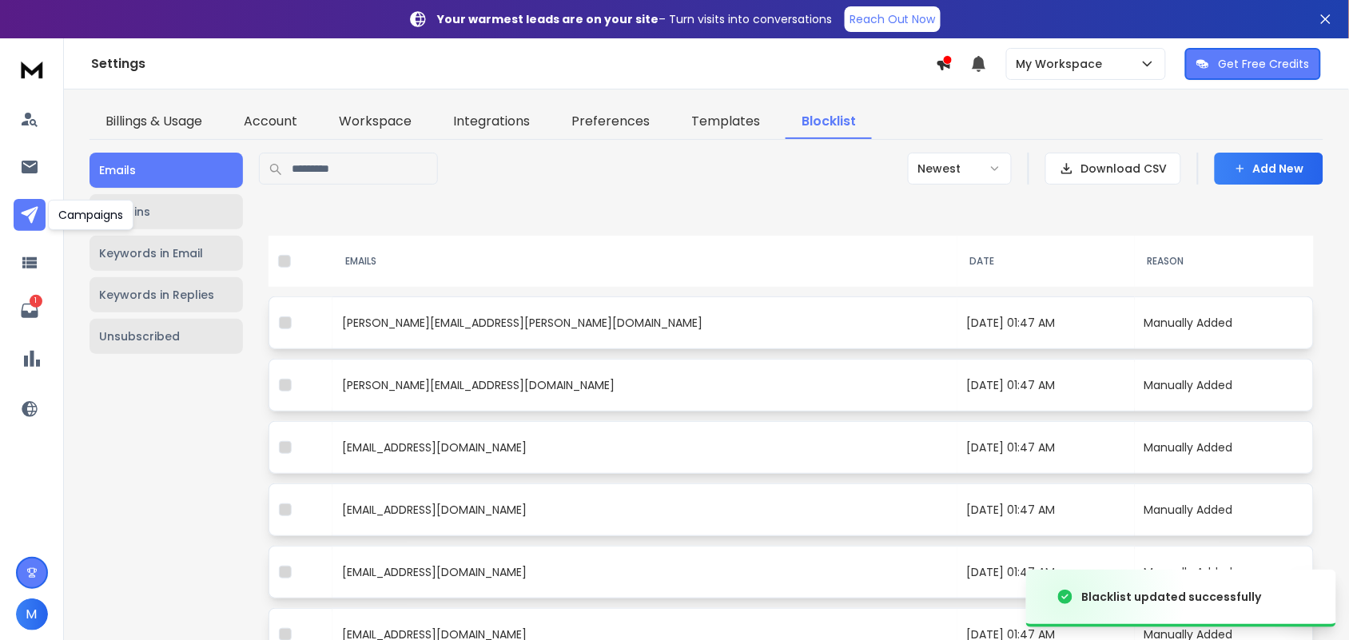
click at [30, 204] on link at bounding box center [30, 215] width 32 height 32
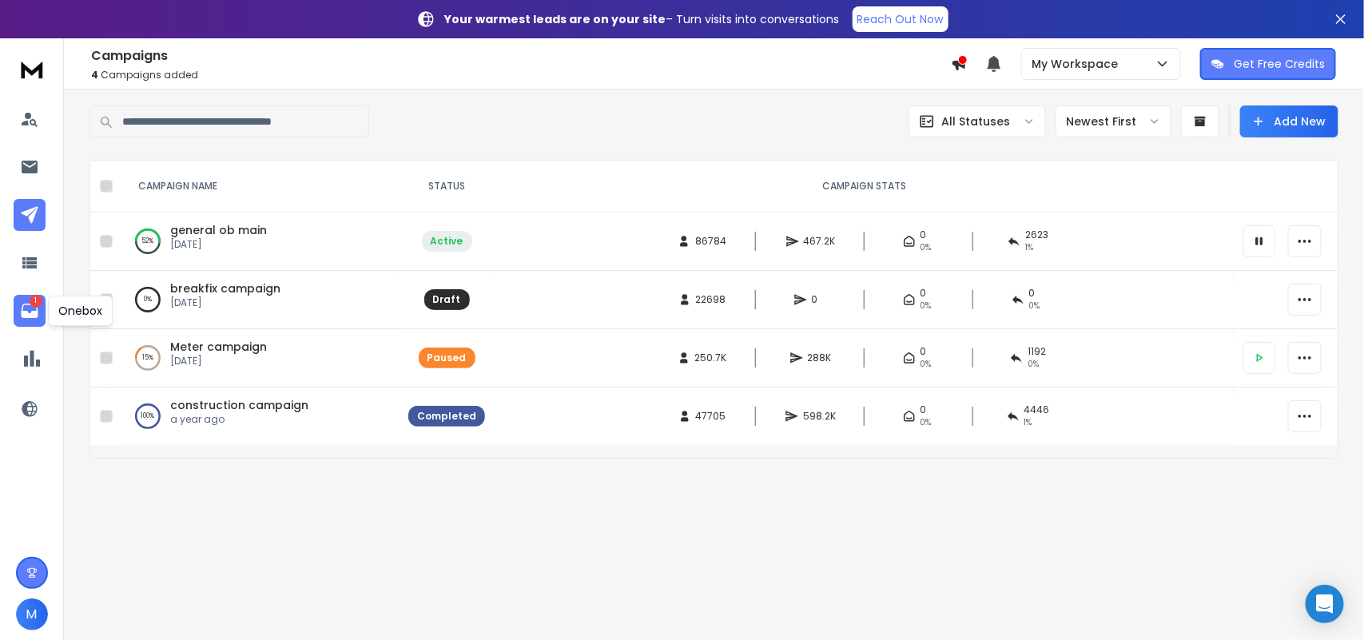
click at [29, 306] on icon at bounding box center [29, 310] width 19 height 19
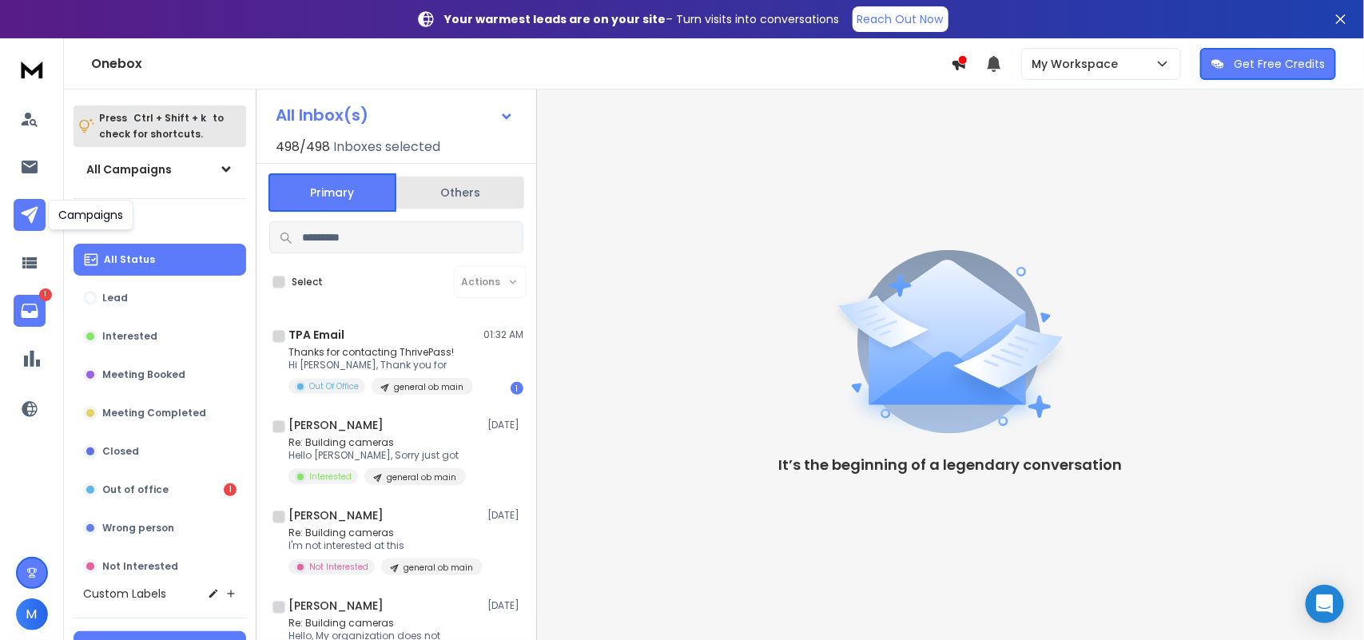
click at [30, 220] on icon at bounding box center [29, 214] width 17 height 17
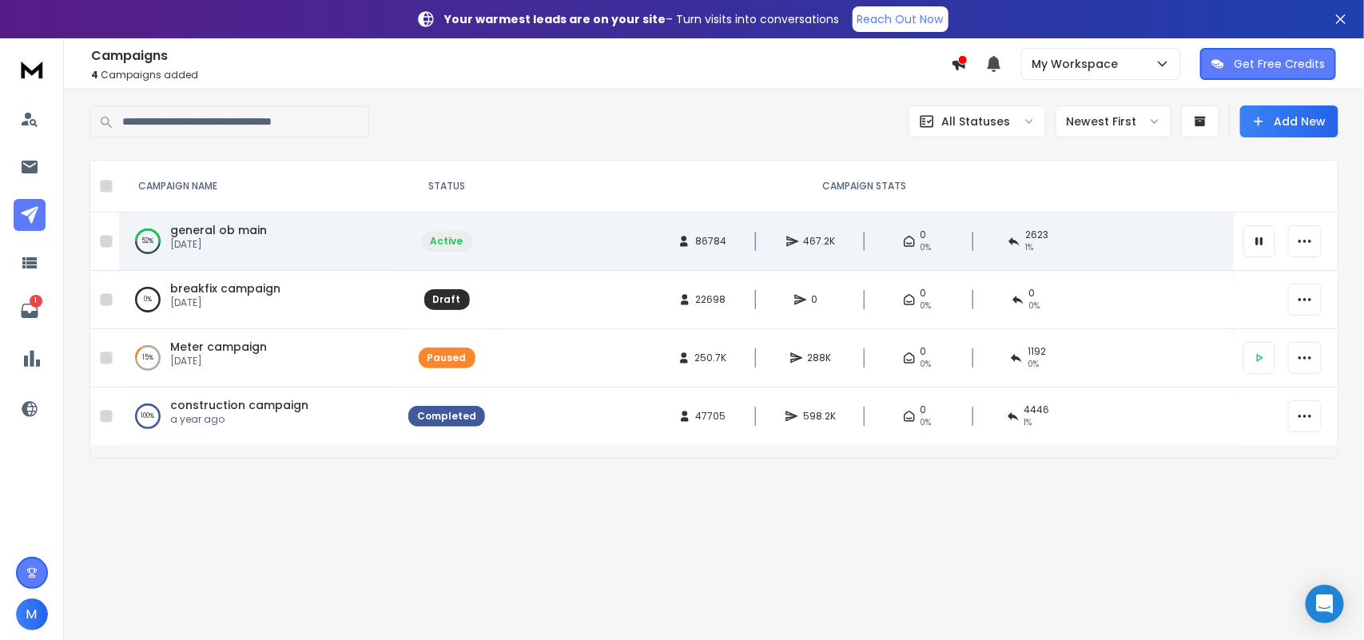
click at [237, 230] on span "general ob main" at bounding box center [218, 230] width 97 height 16
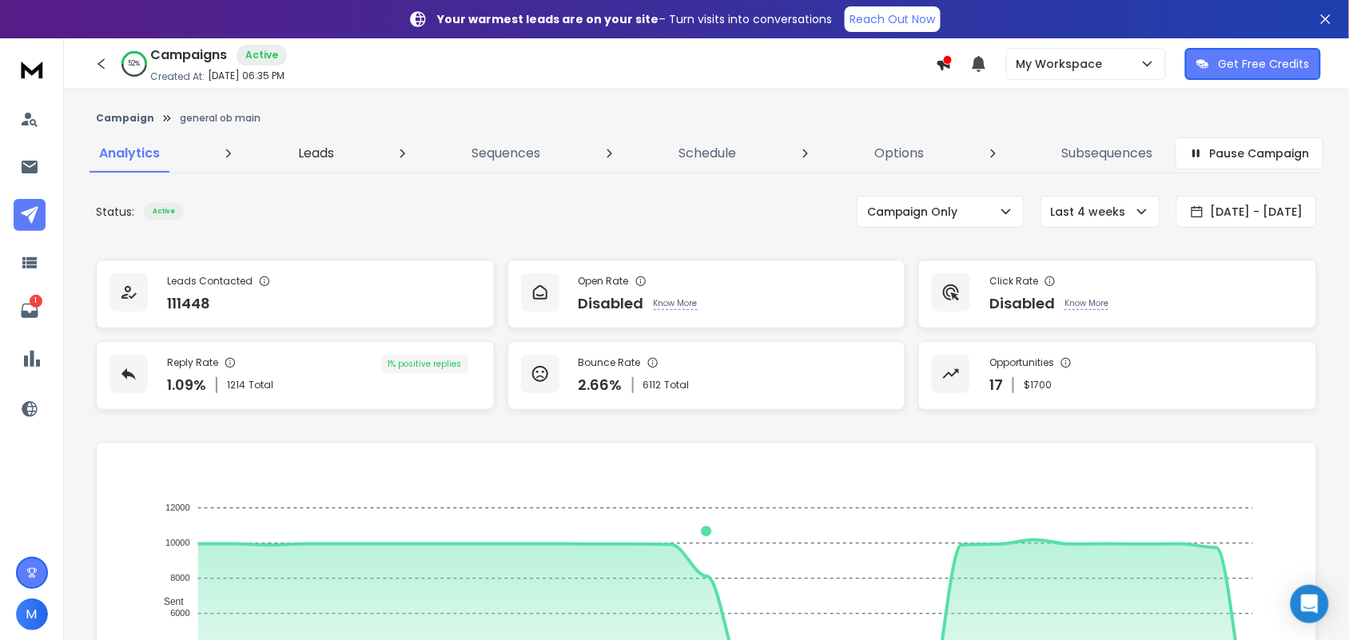
click at [314, 149] on p "Leads" at bounding box center [316, 153] width 36 height 19
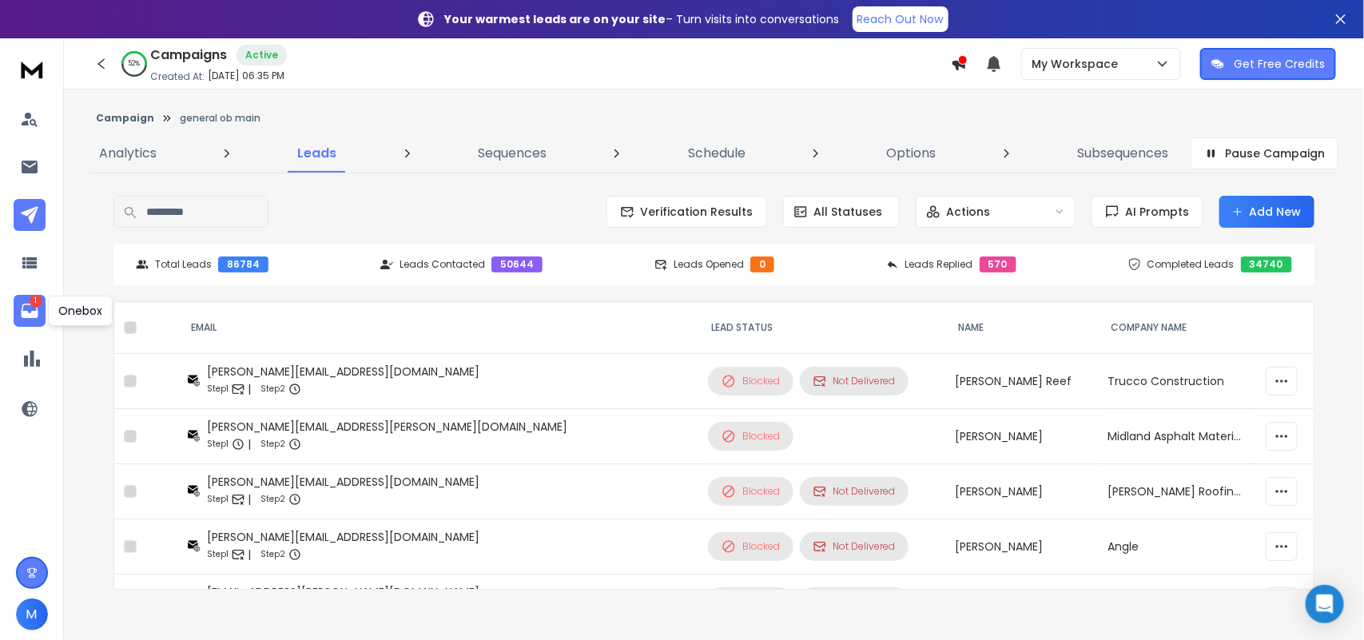
click at [26, 306] on icon at bounding box center [29, 310] width 19 height 19
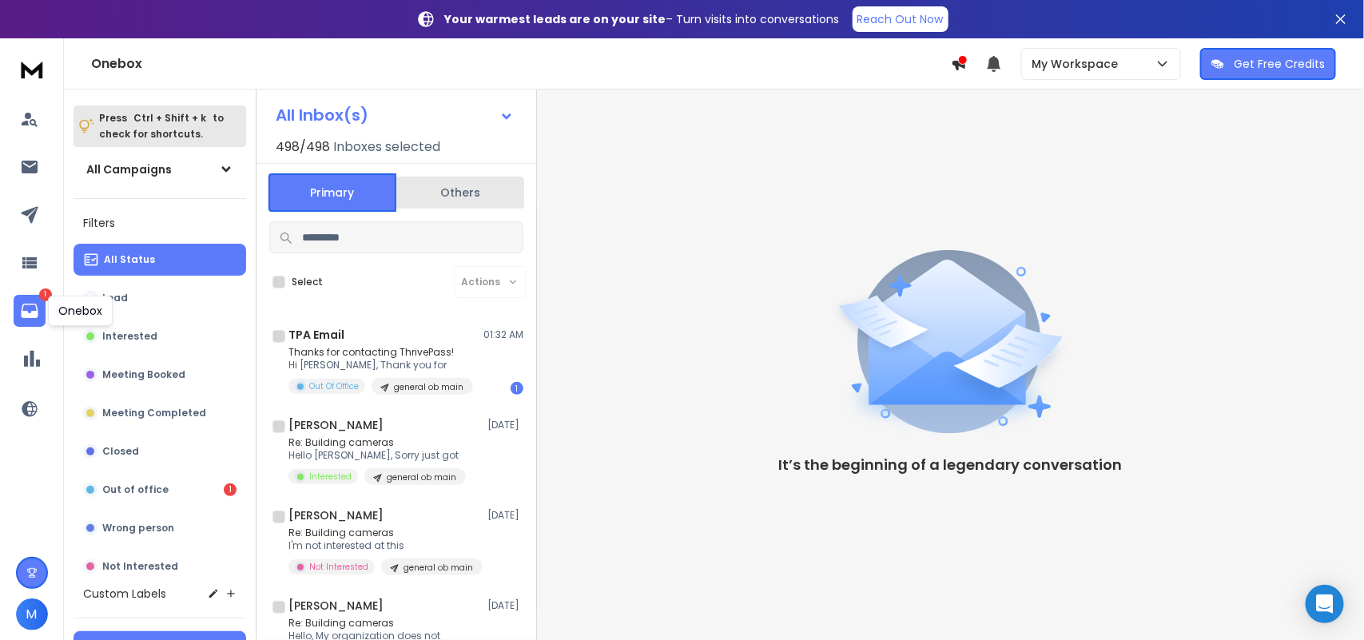
click at [384, 234] on input at bounding box center [396, 237] width 254 height 32
paste input "**********"
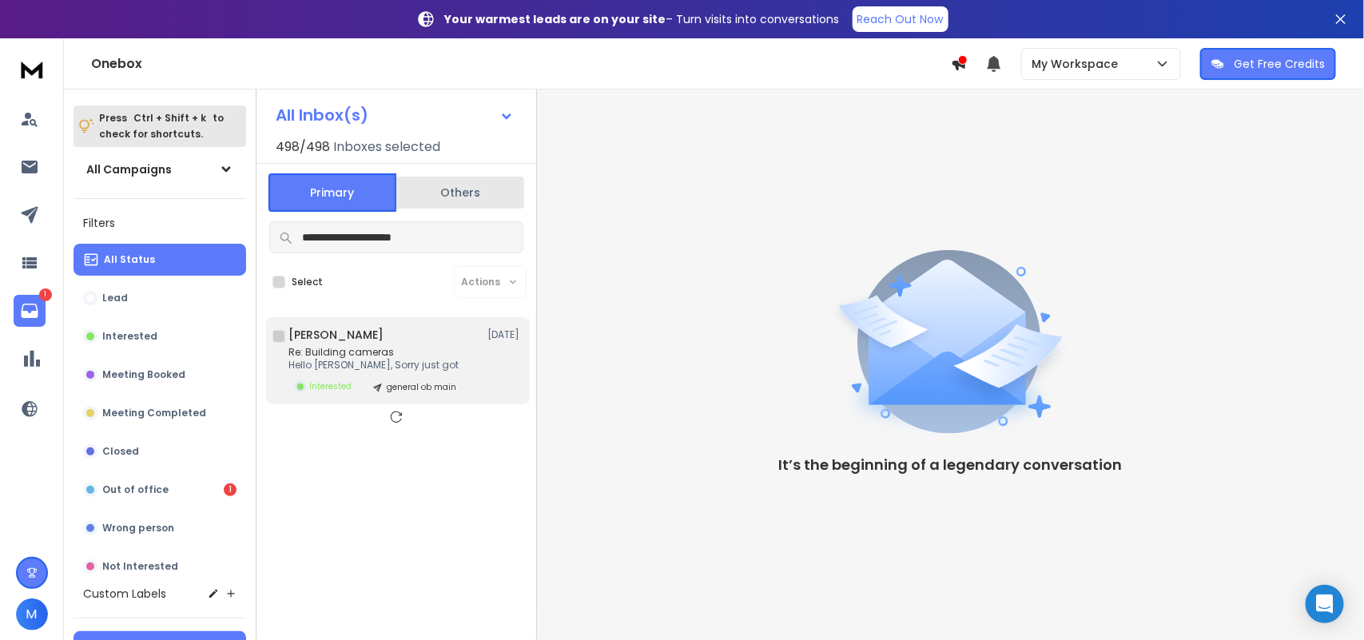
type input "**********"
click at [364, 346] on p "Re: Building cameras" at bounding box center [376, 352] width 177 height 13
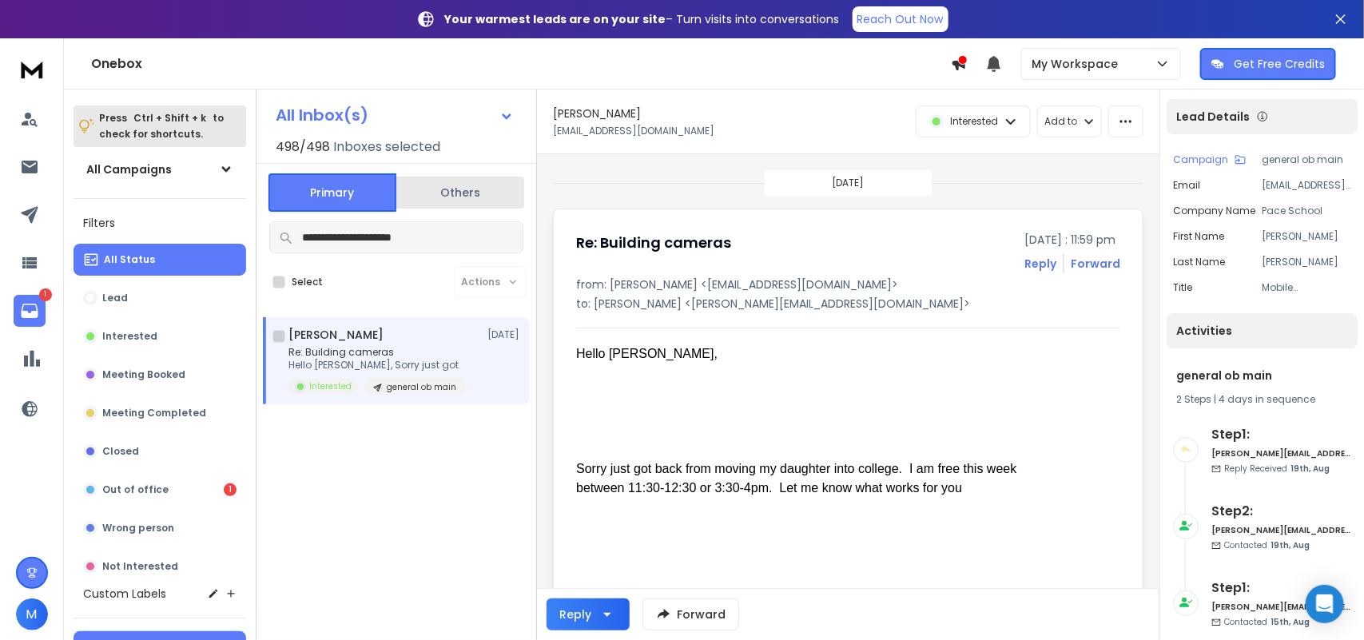
drag, startPoint x: 721, startPoint y: 373, endPoint x: 573, endPoint y: 380, distance: 148.0
copy div "Hello Taft, Sorry just got back from moving my daughter into college. I am free…"
click at [809, 404] on div at bounding box center [809, 412] width 467 height 58
click at [717, 611] on button "Forward" at bounding box center [690, 614] width 97 height 32
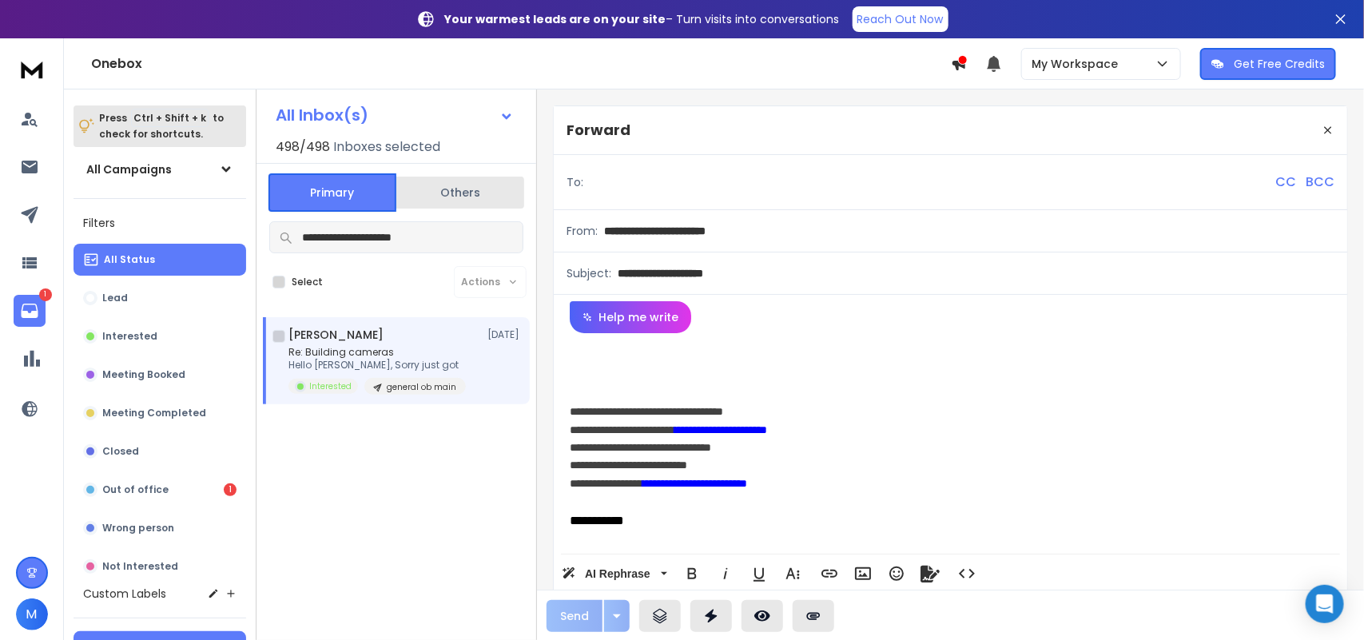
click at [626, 174] on input at bounding box center [646, 182] width 112 height 29
type input "**********"
click at [626, 357] on div at bounding box center [950, 358] width 761 height 18
click at [895, 173] on input at bounding box center [896, 182] width 112 height 29
type input "**********"
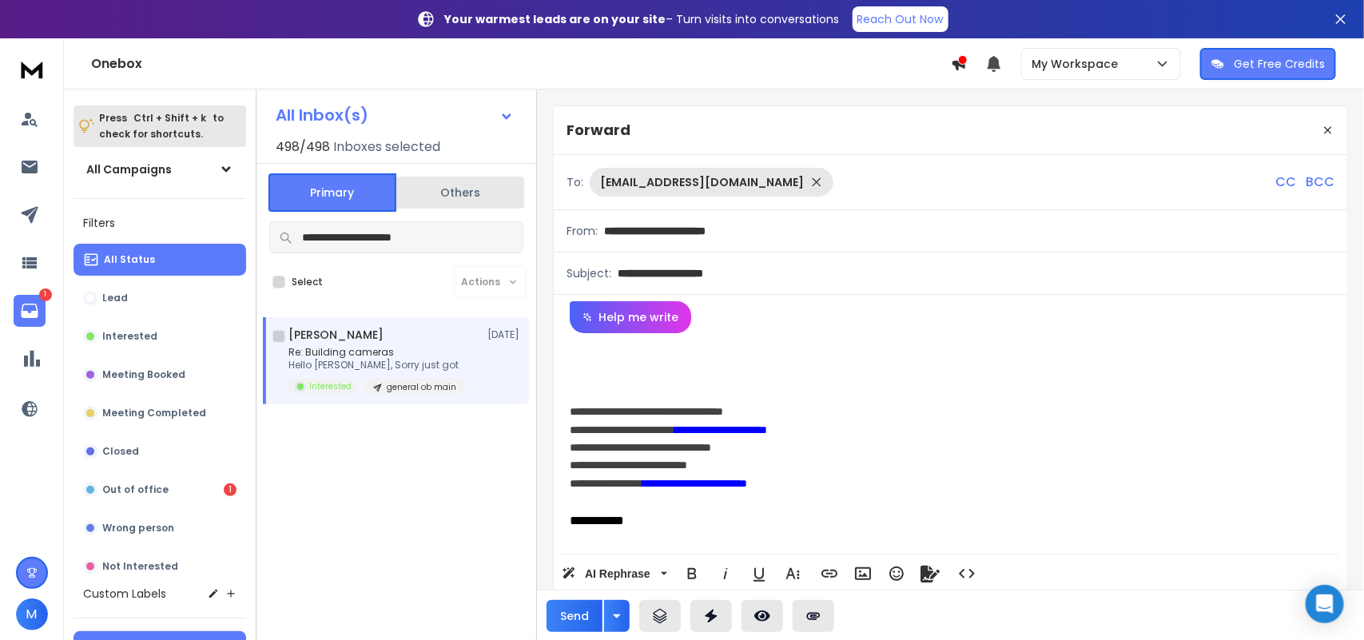
click at [661, 373] on div at bounding box center [950, 376] width 761 height 18
click at [573, 613] on button "Send" at bounding box center [575, 616] width 56 height 32
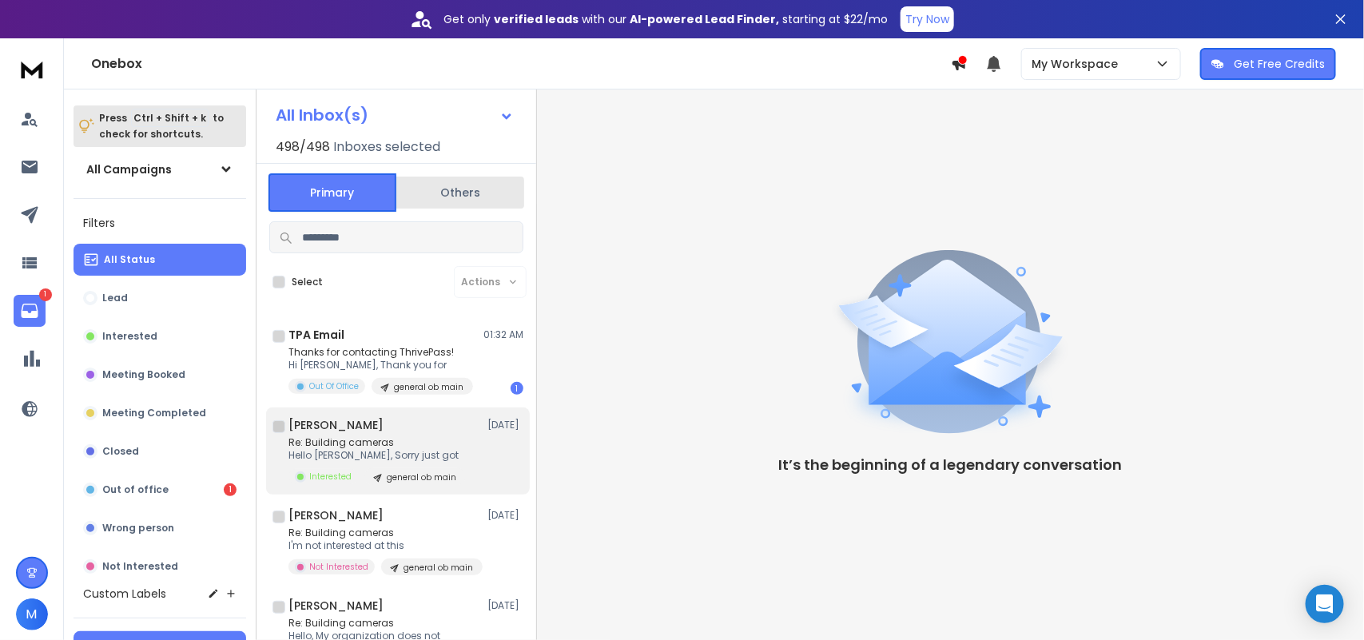
click at [378, 434] on div "Nesbit 19 Aug Re: Building cameras Hello Taft, Sorry just got Interested genera…" at bounding box center [405, 451] width 235 height 68
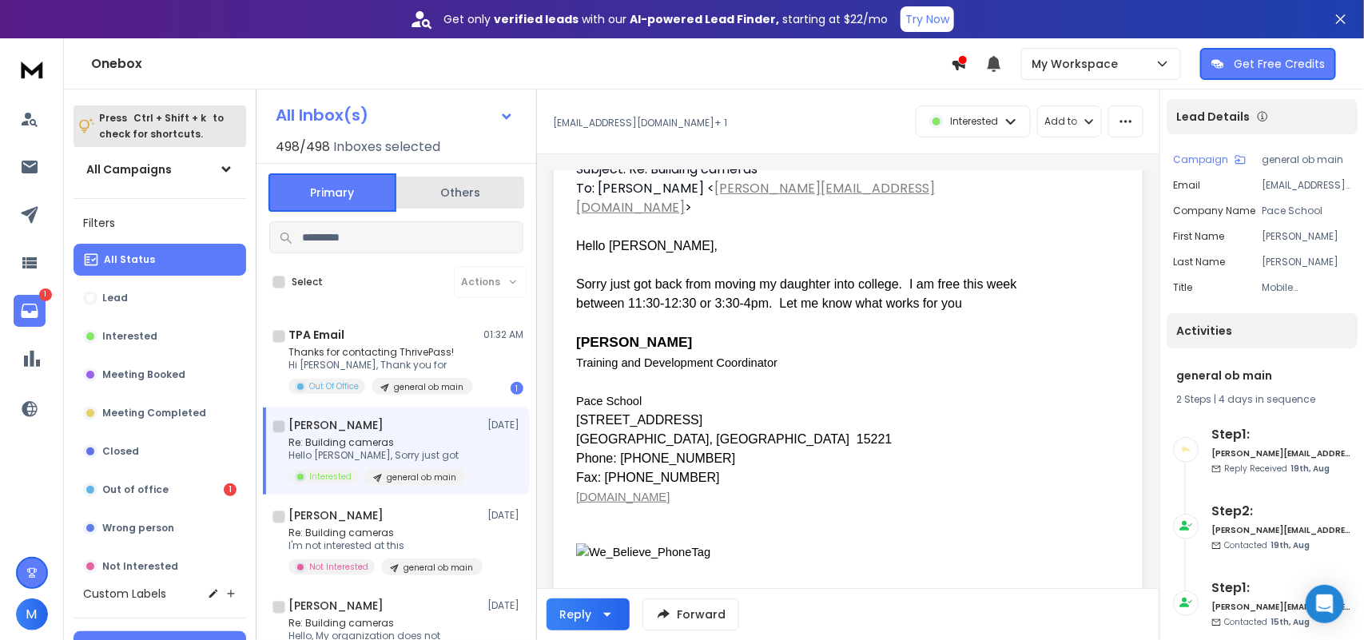
scroll to position [200, 0]
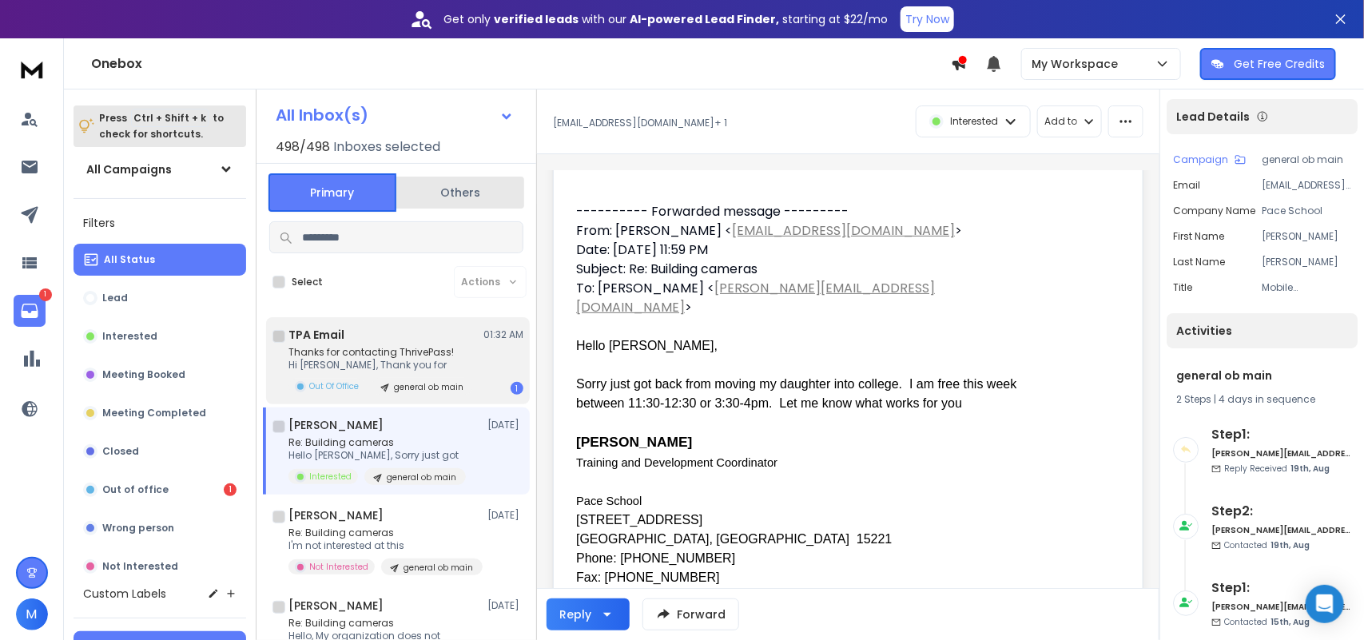
click at [414, 356] on p "Thanks for contacting ThrivePass!" at bounding box center [380, 352] width 185 height 13
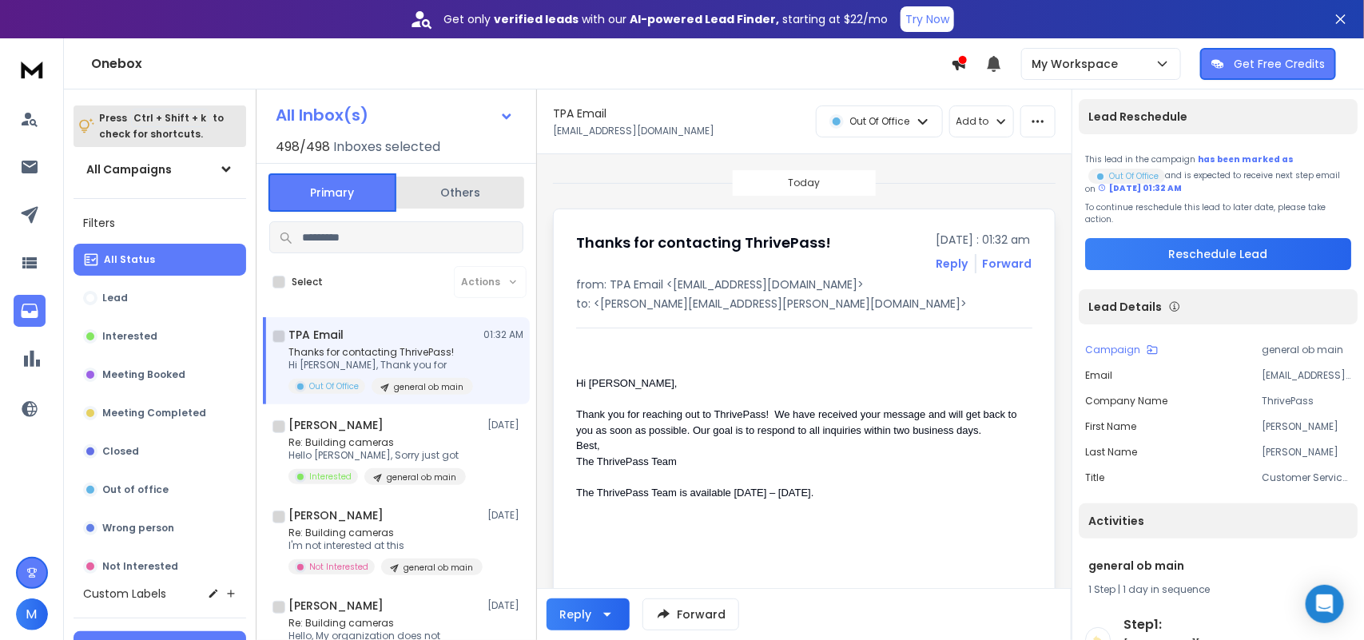
scroll to position [214, 0]
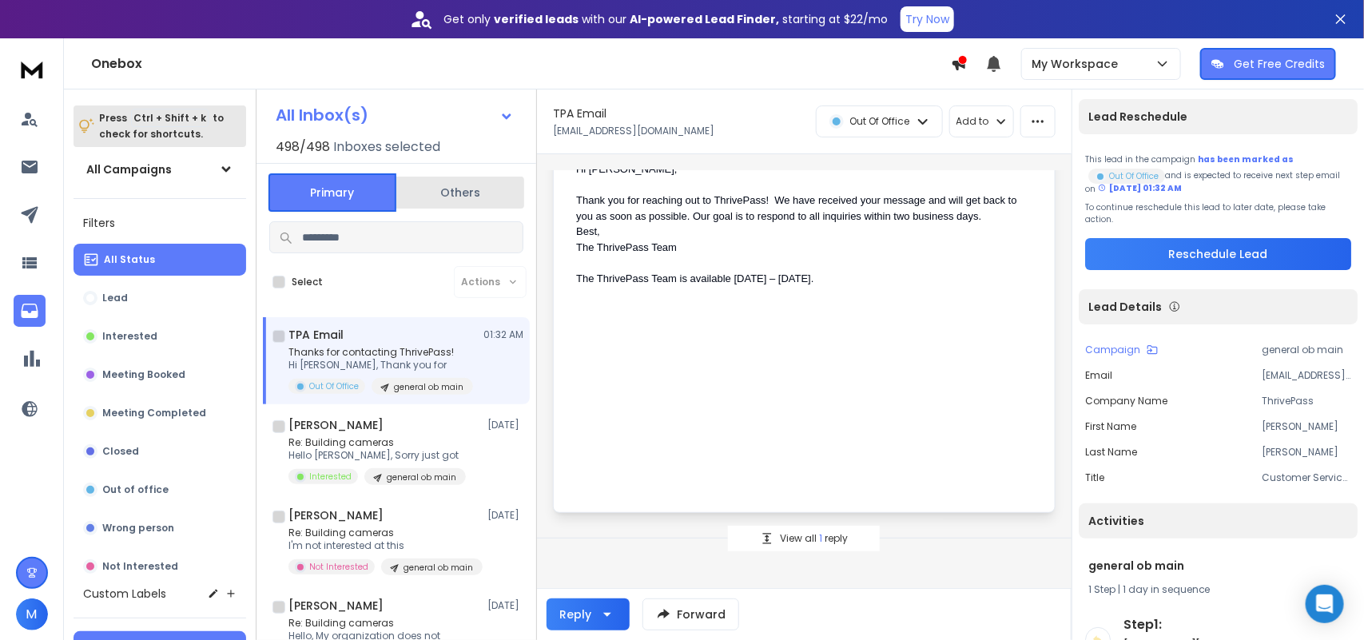
click at [797, 539] on p "View all 1 reply" at bounding box center [814, 538] width 68 height 13
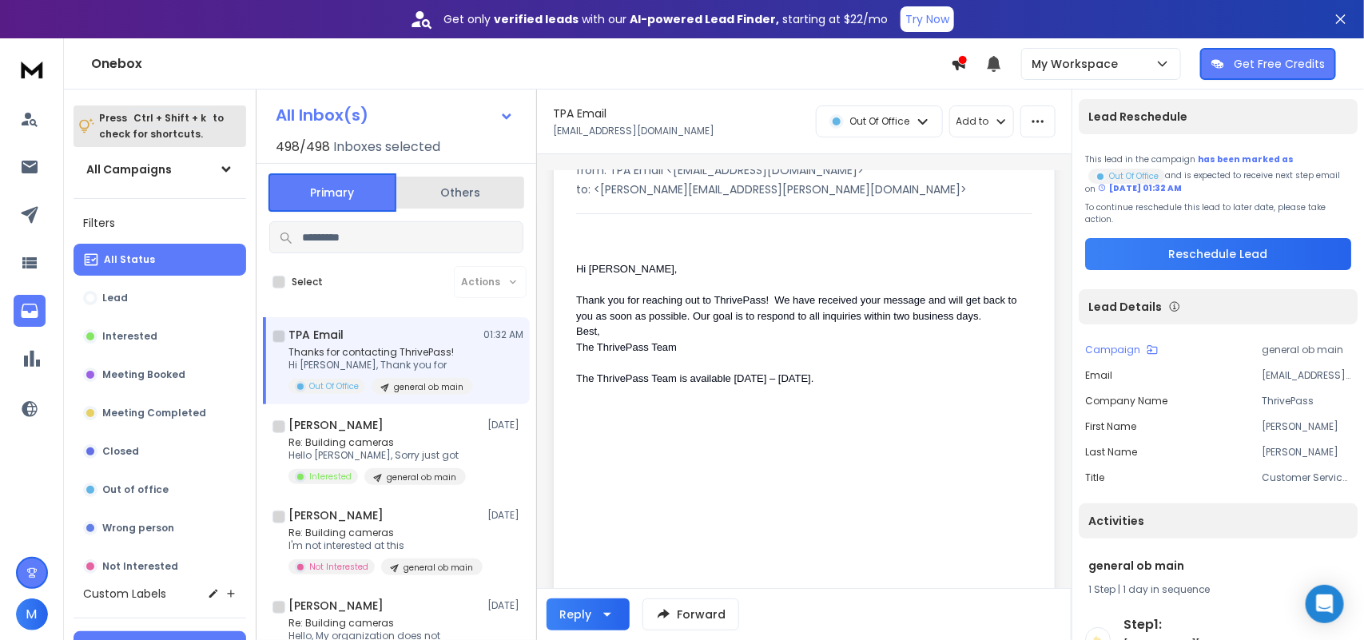
scroll to position [14, 0]
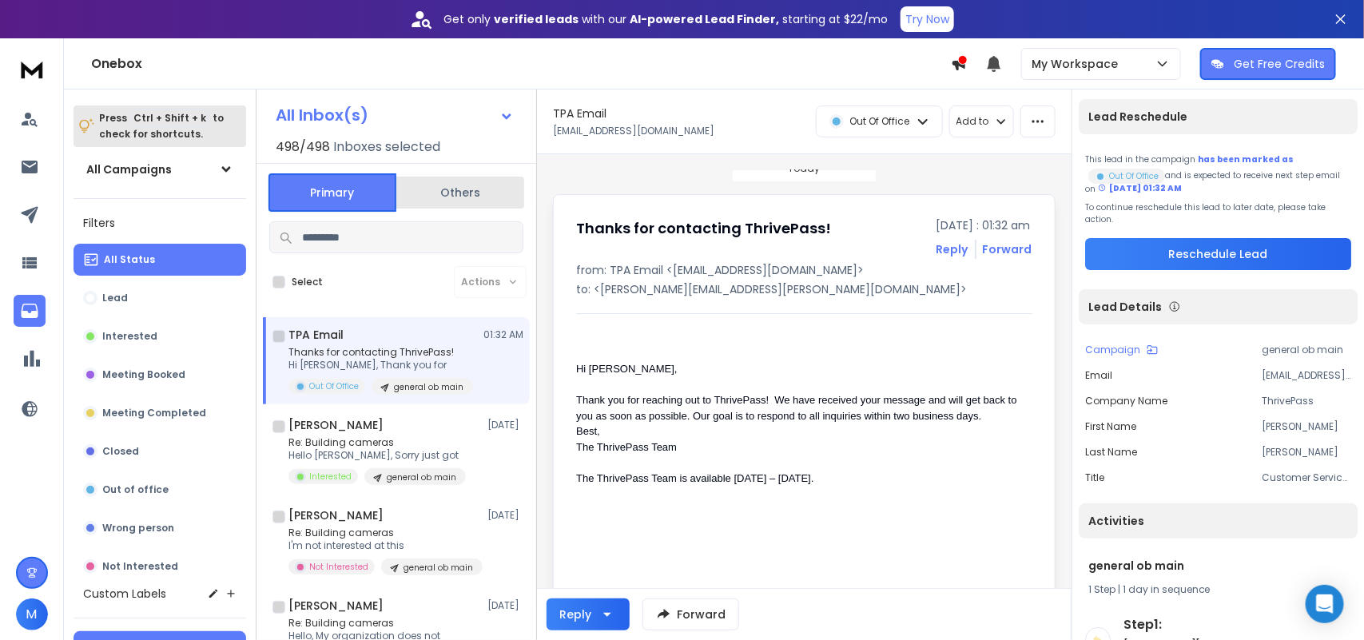
click at [578, 109] on h1 "TPA Email" at bounding box center [580, 113] width 54 height 16
click at [610, 130] on p "tpa@thrivepass.com" at bounding box center [633, 131] width 161 height 13
